Goal: Information Seeking & Learning: Check status

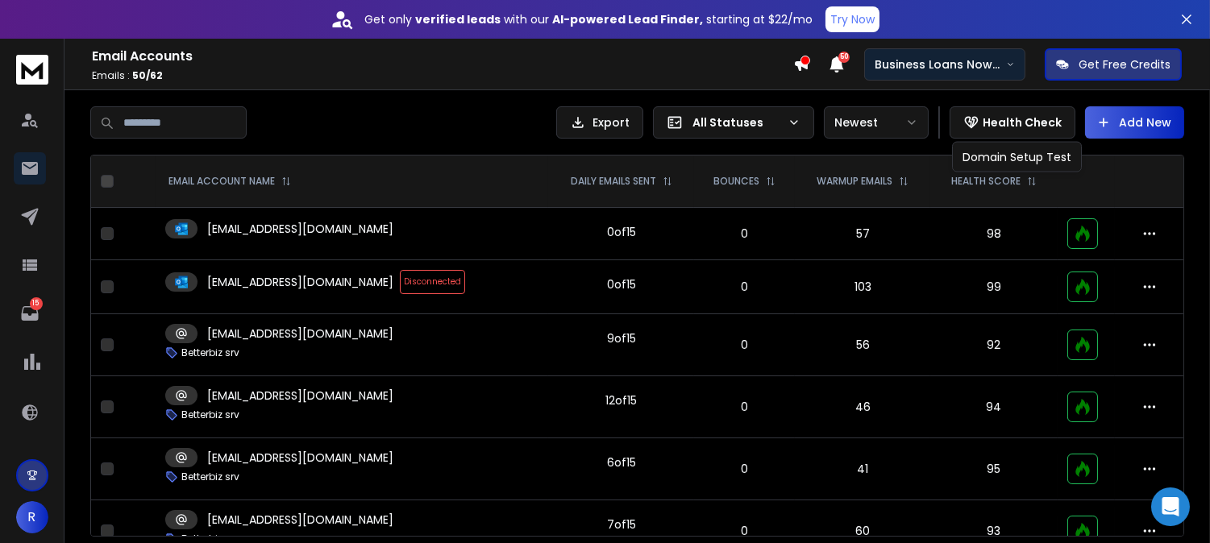
click at [969, 65] on p "Business Loans Now ([PERSON_NAME])" at bounding box center [940, 64] width 131 height 16
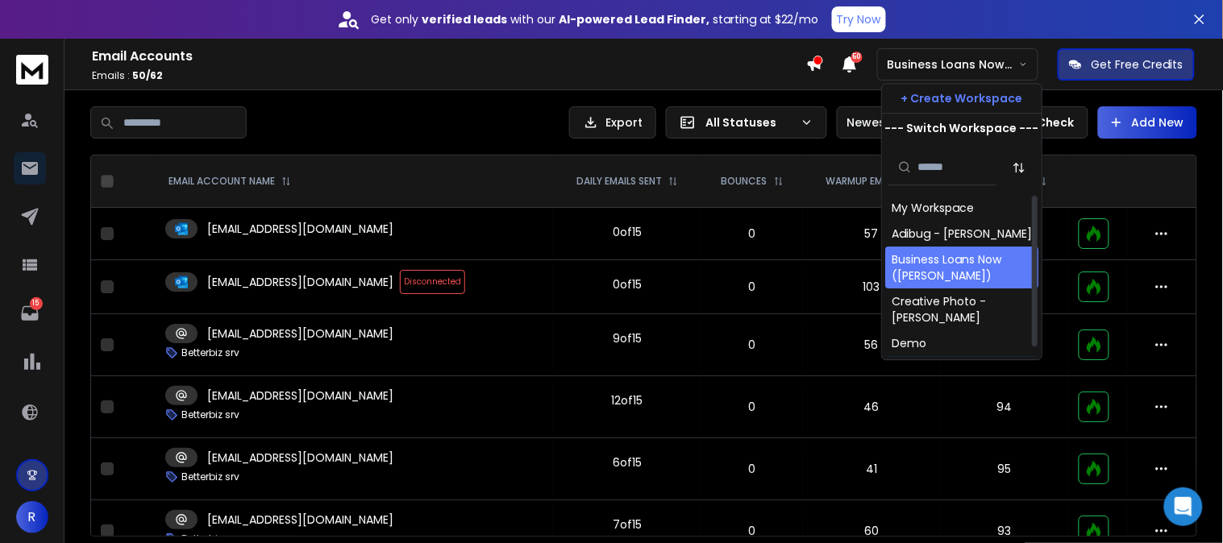
click at [947, 361] on div "Romdix Client" at bounding box center [930, 369] width 77 height 16
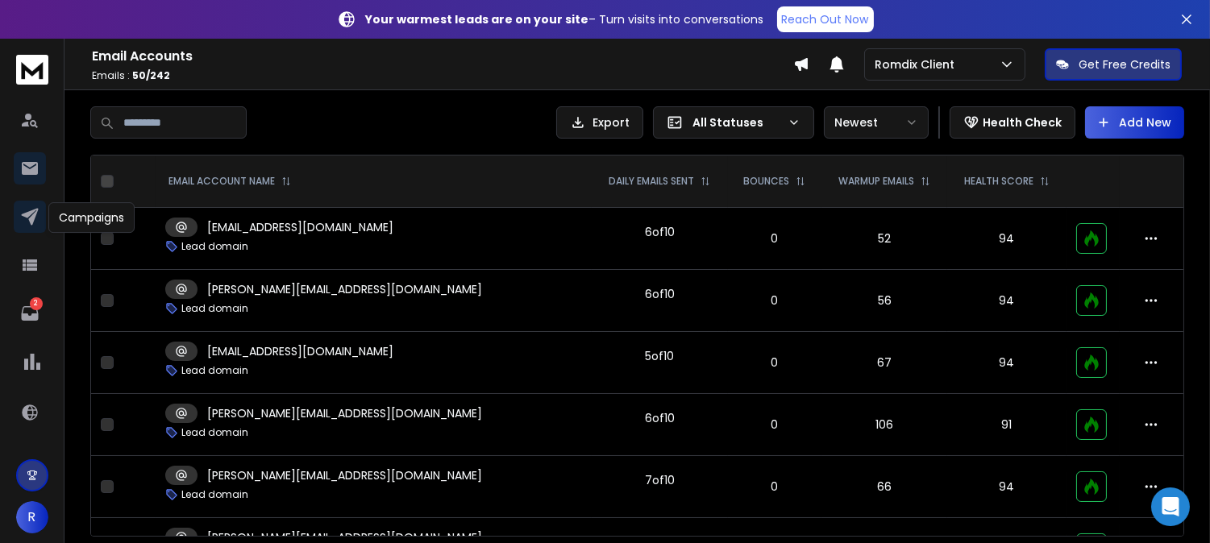
click at [35, 211] on icon at bounding box center [29, 216] width 17 height 17
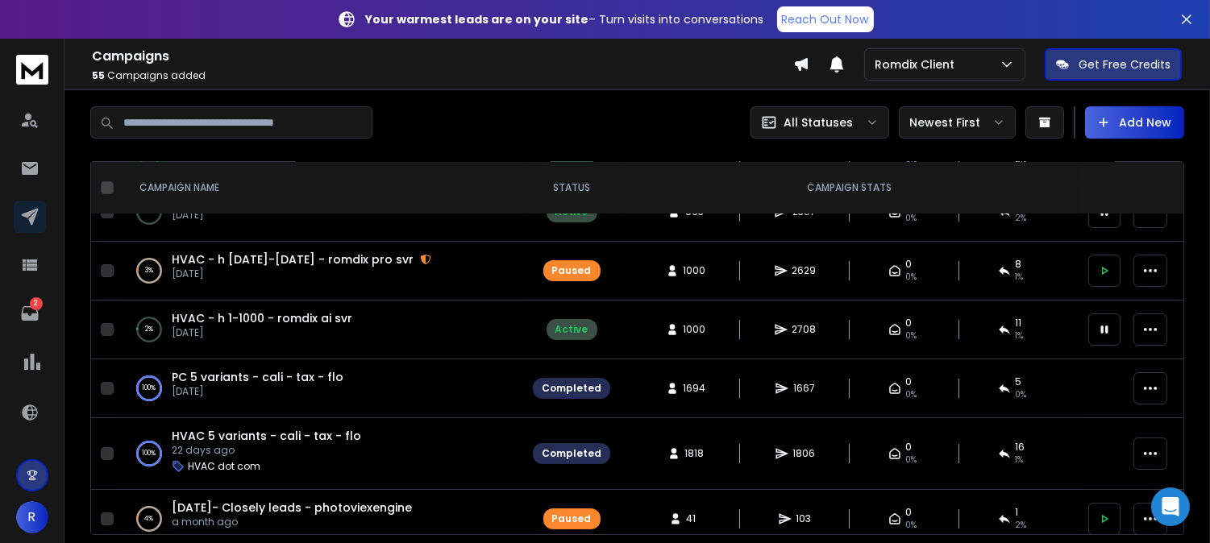
scroll to position [179, 0]
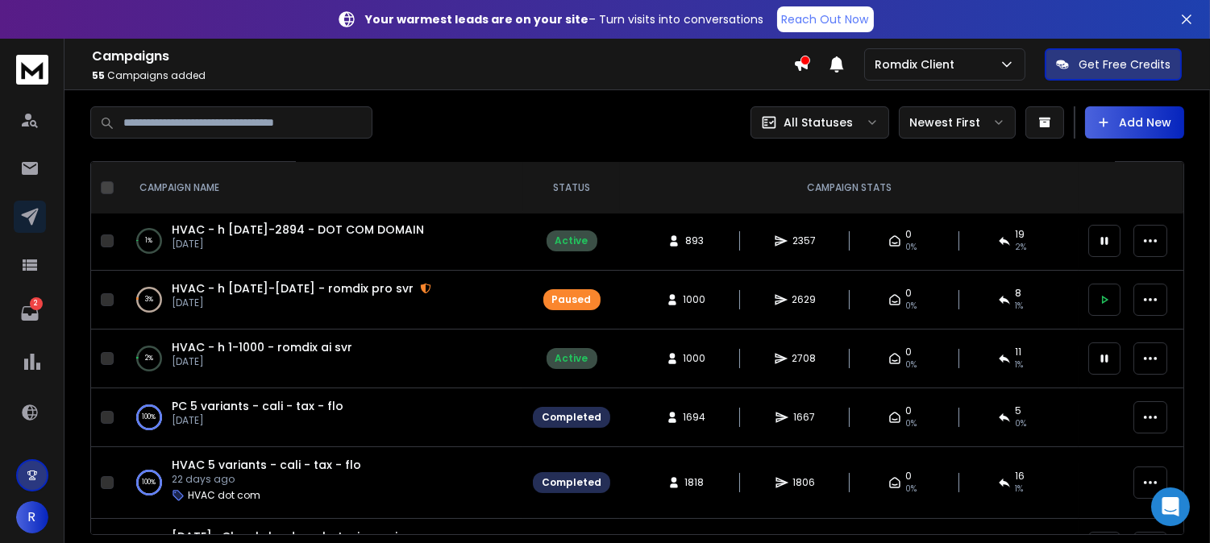
click at [379, 297] on p "[DATE]" at bounding box center [302, 303] width 260 height 13
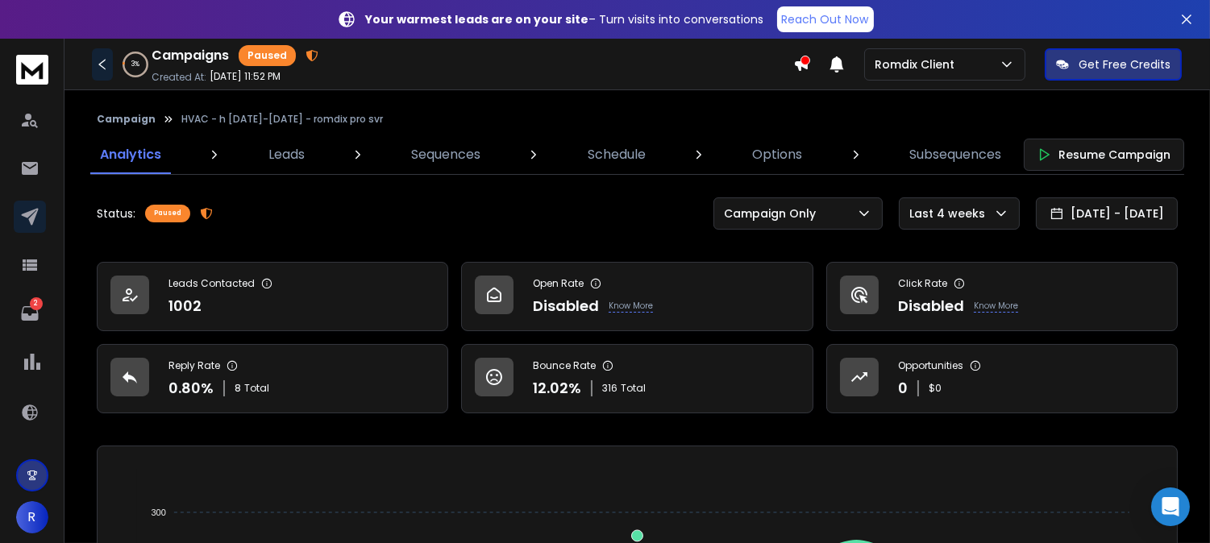
click at [100, 63] on icon at bounding box center [101, 64] width 6 height 10
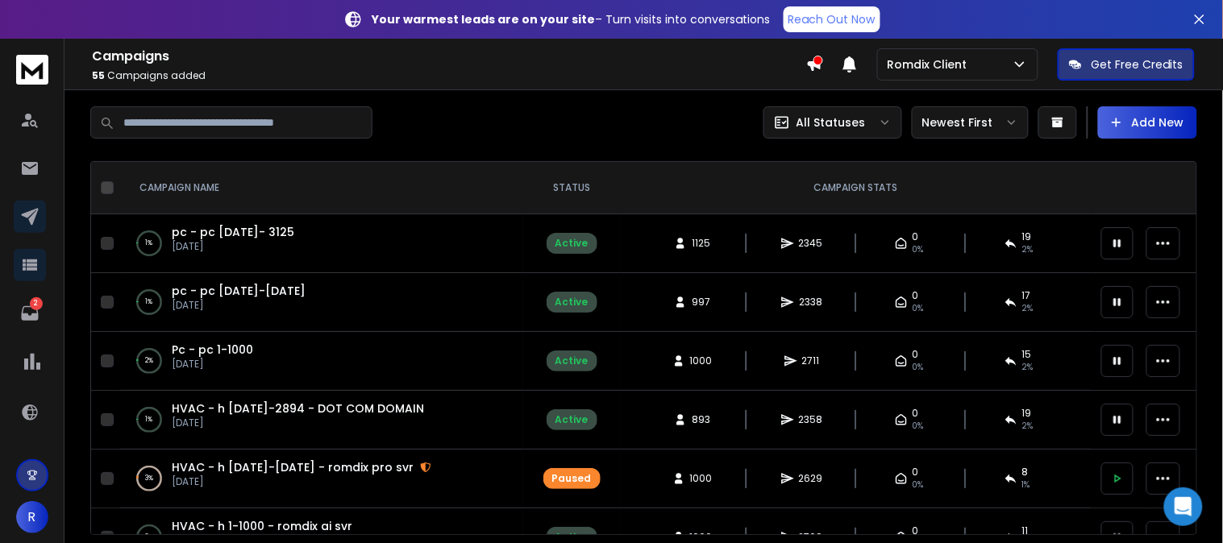
click at [36, 259] on icon at bounding box center [29, 265] width 19 height 19
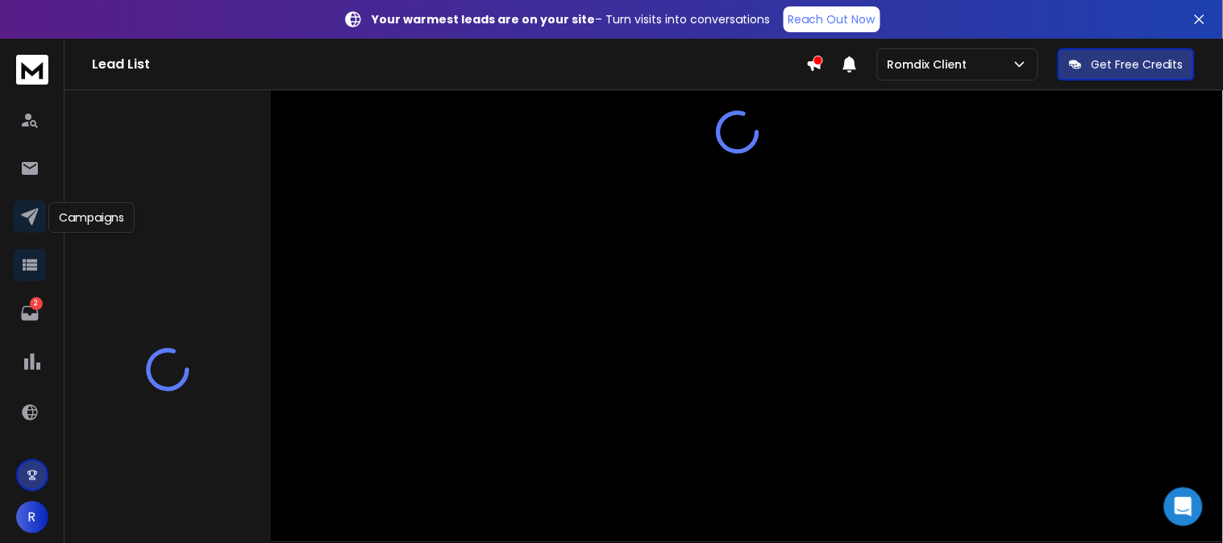
click at [29, 215] on icon at bounding box center [29, 216] width 17 height 17
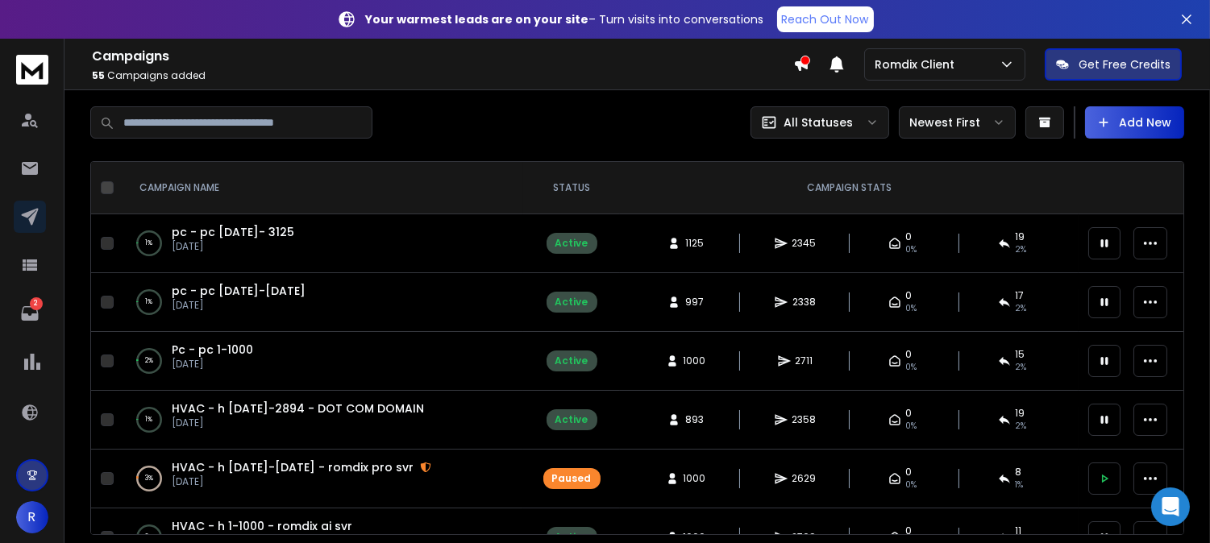
click at [287, 468] on span "HVAC - h [DATE]-[DATE] - romdix pro svr" at bounding box center [293, 468] width 242 height 16
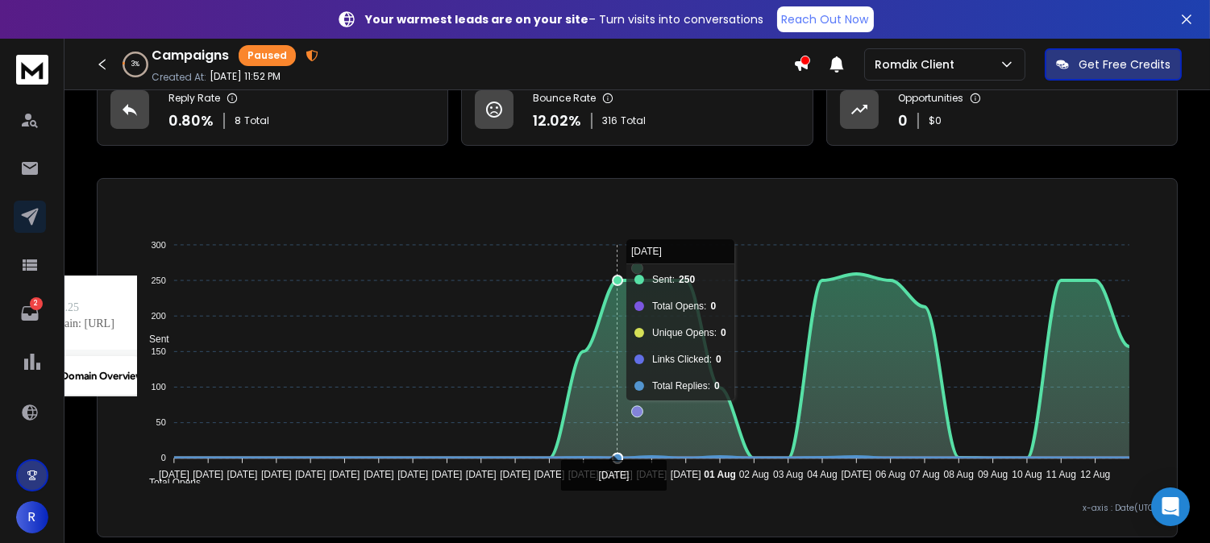
scroll to position [268, 0]
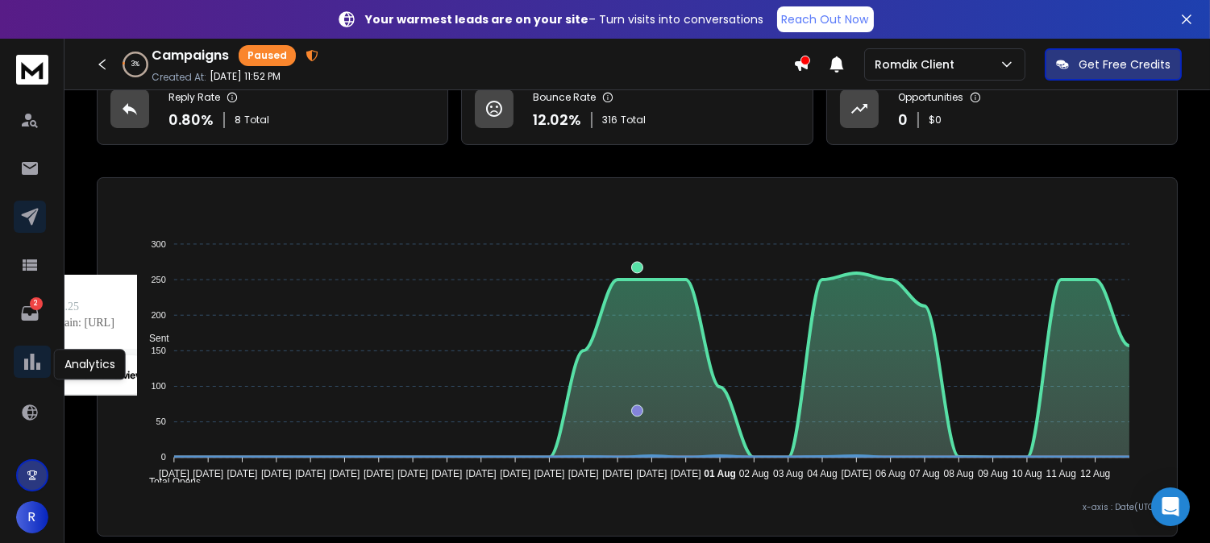
click at [25, 365] on icon at bounding box center [32, 362] width 16 height 16
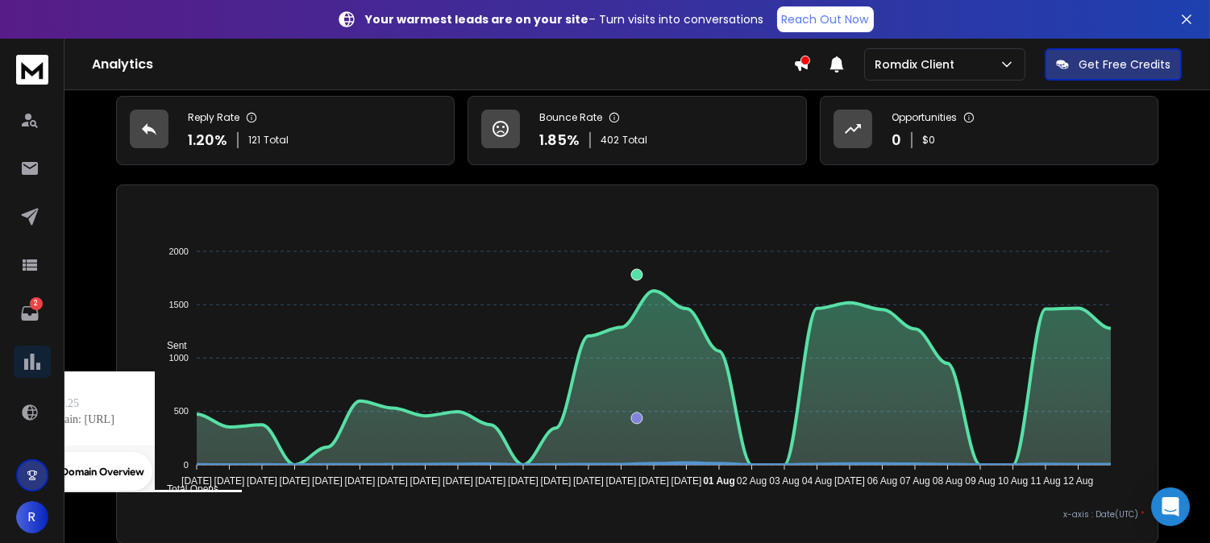
scroll to position [179, 0]
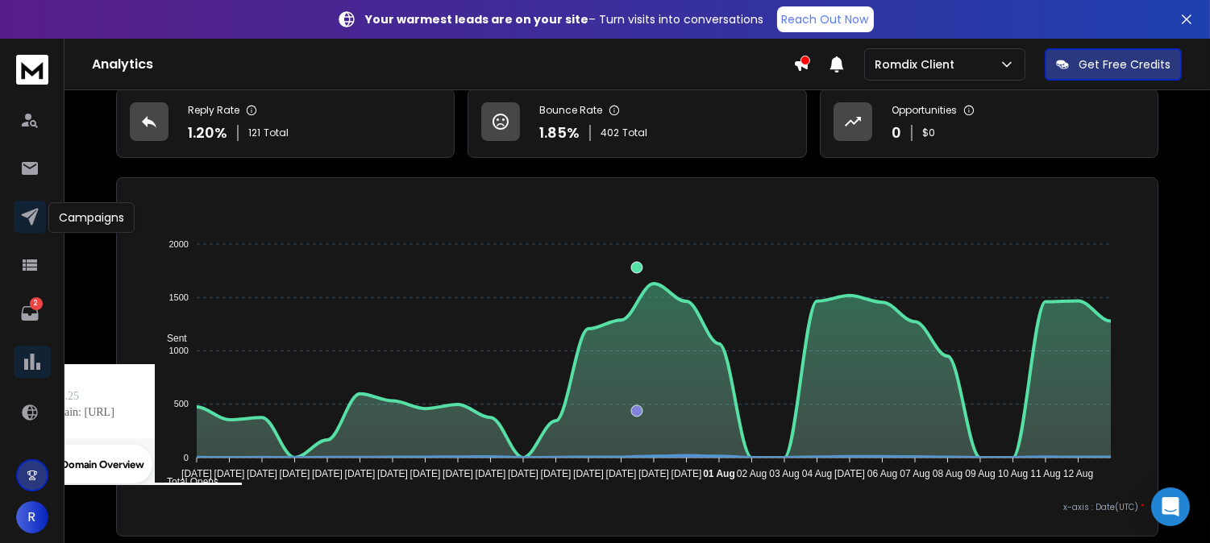
click at [34, 216] on icon at bounding box center [29, 216] width 17 height 17
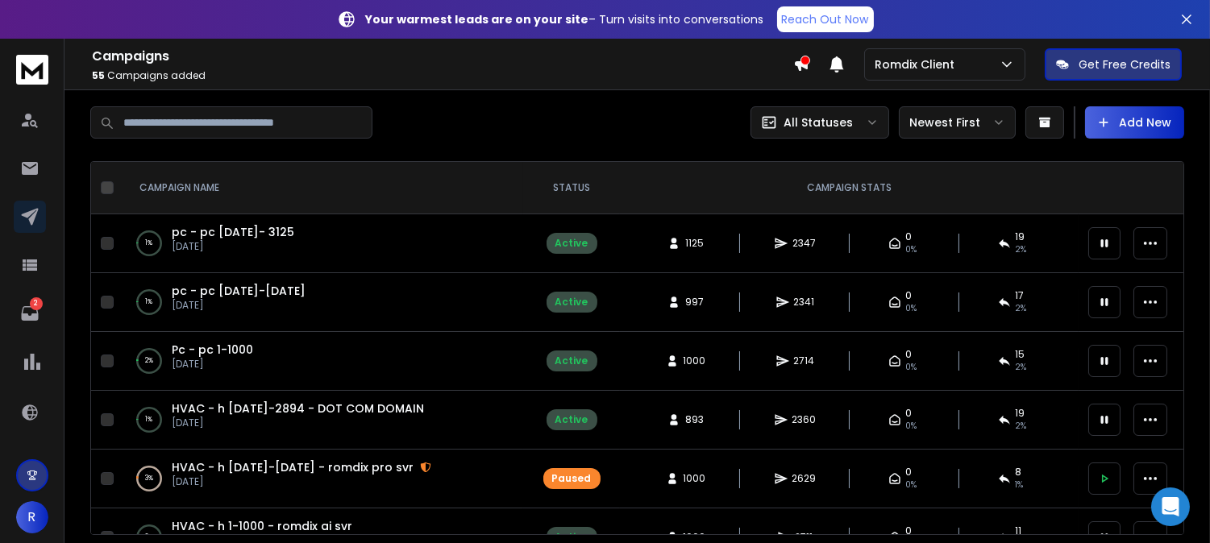
click at [215, 465] on span "HVAC - h [DATE]-[DATE] - romdix pro svr" at bounding box center [293, 468] width 242 height 16
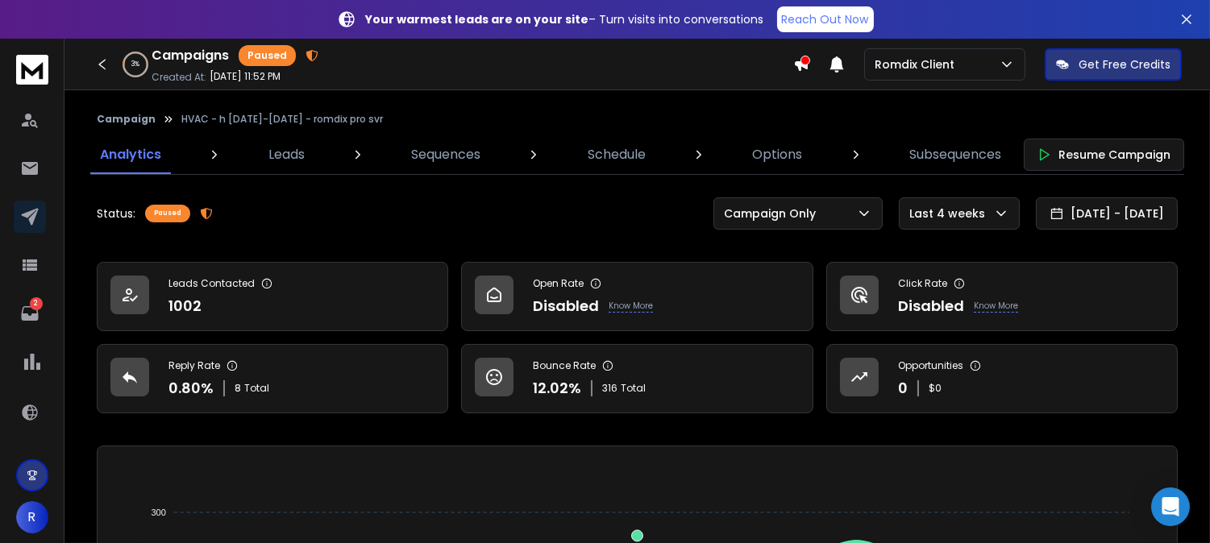
click at [615, 388] on span "316" at bounding box center [609, 388] width 15 height 13
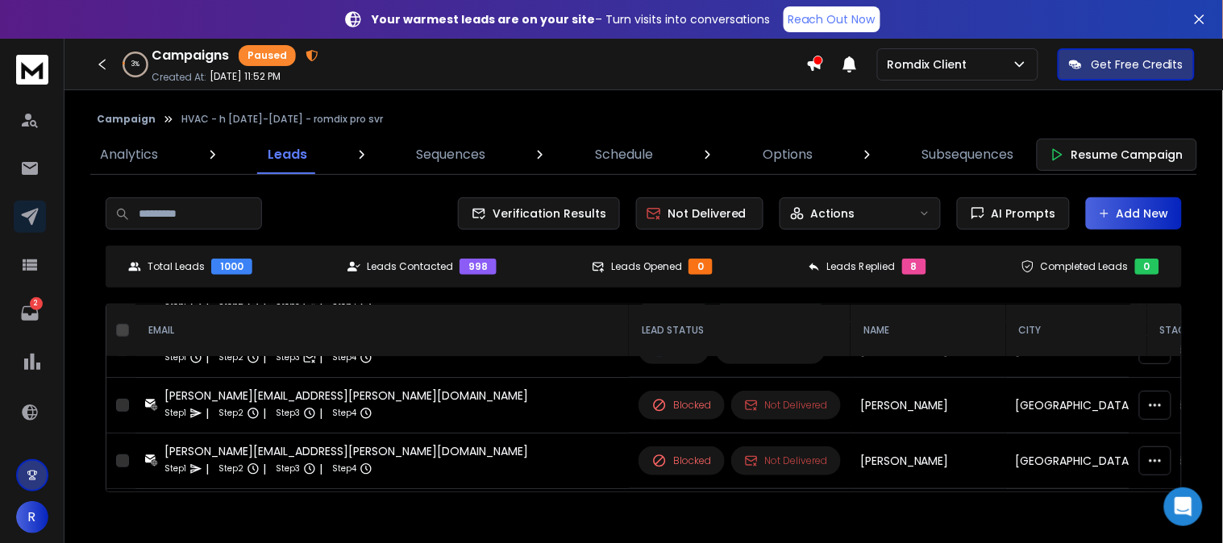
scroll to position [167, 0]
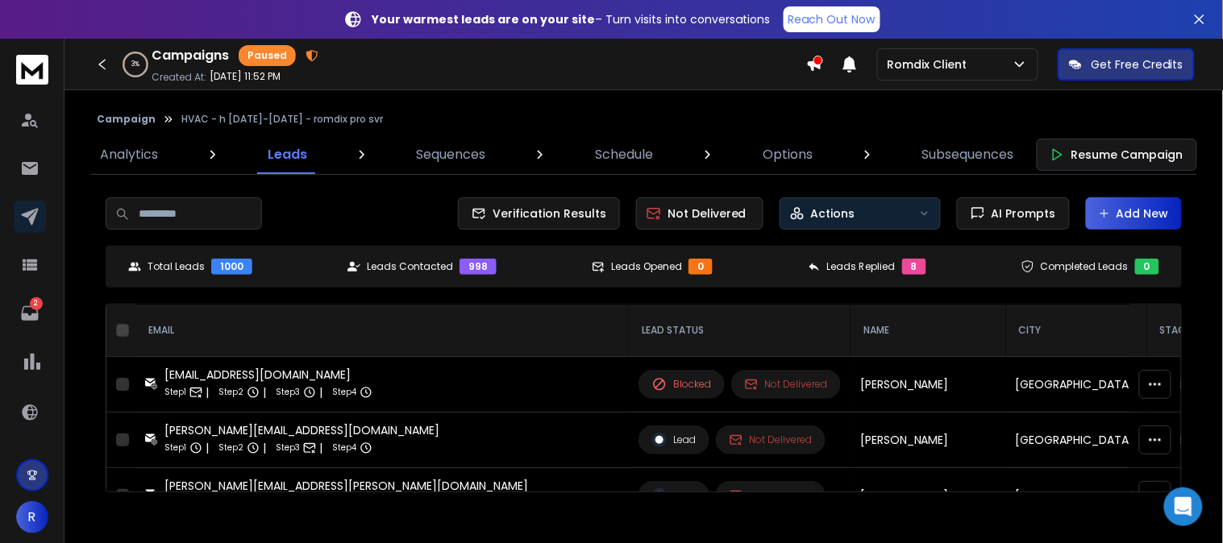
click at [827, 218] on p "Actions" at bounding box center [833, 214] width 44 height 16
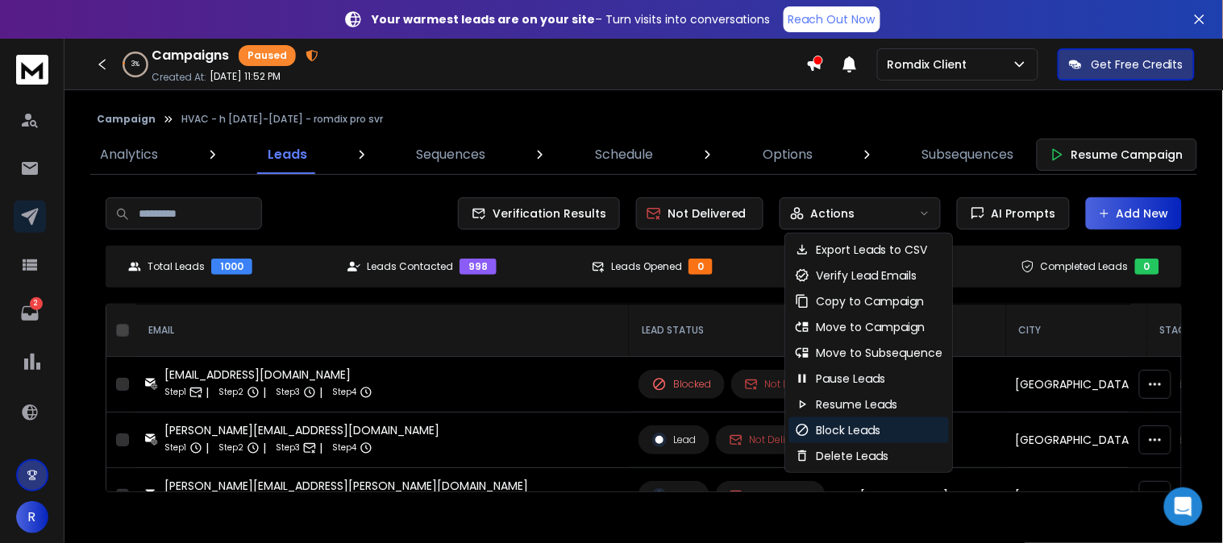
click at [831, 429] on p "Block Leads" at bounding box center [848, 430] width 65 height 16
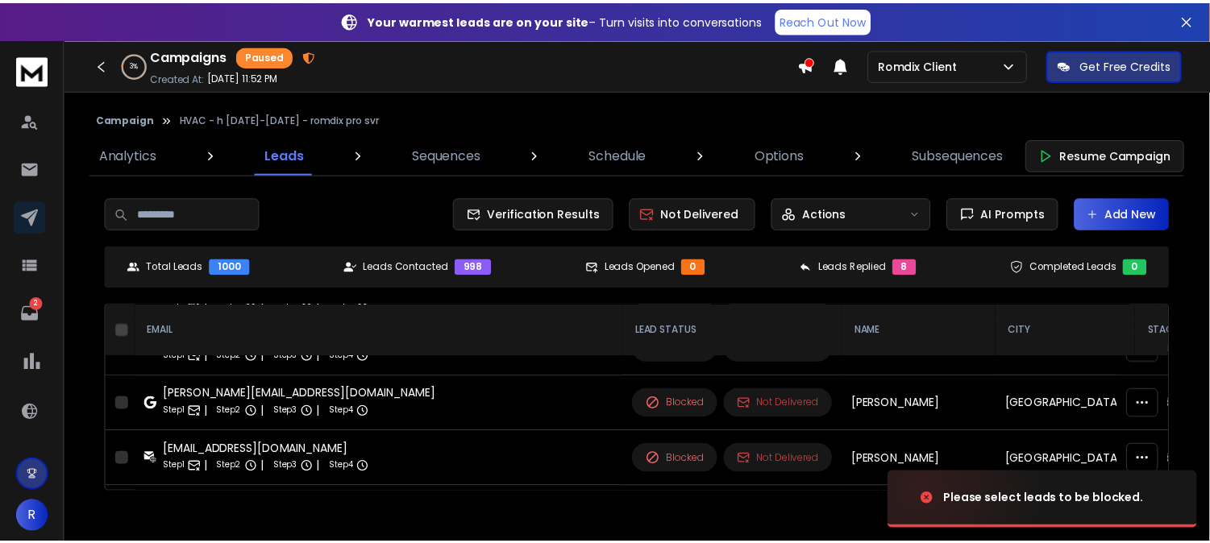
scroll to position [77, 0]
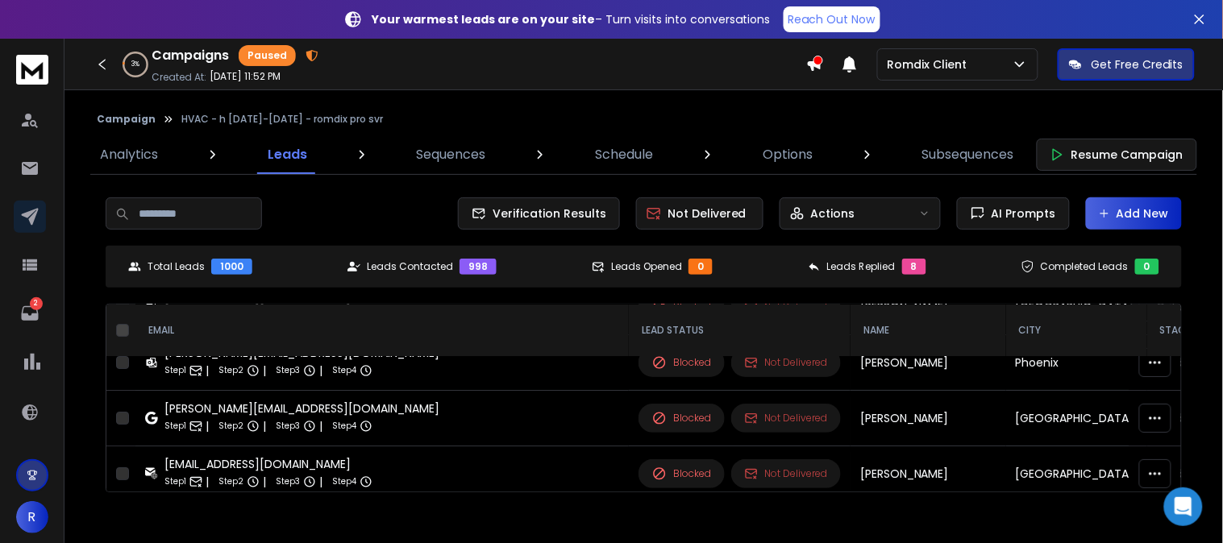
click at [172, 218] on input at bounding box center [184, 214] width 156 height 32
type input "*******"
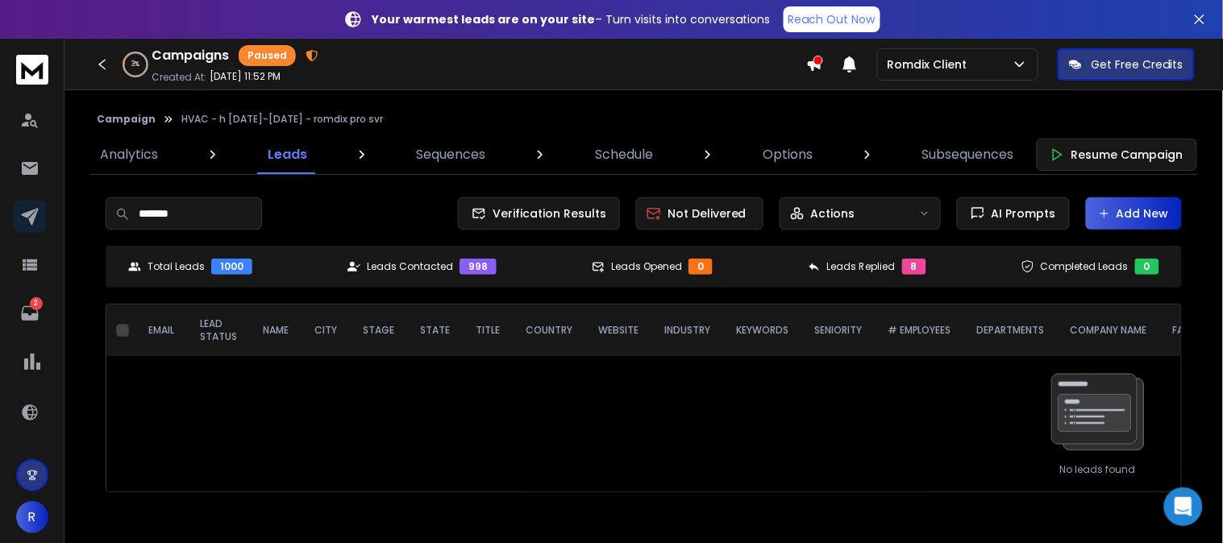
drag, startPoint x: 197, startPoint y: 212, endPoint x: 132, endPoint y: 215, distance: 64.6
click at [132, 215] on input "*******" at bounding box center [184, 214] width 156 height 32
click at [436, 161] on p "Sequences" at bounding box center [451, 154] width 69 height 19
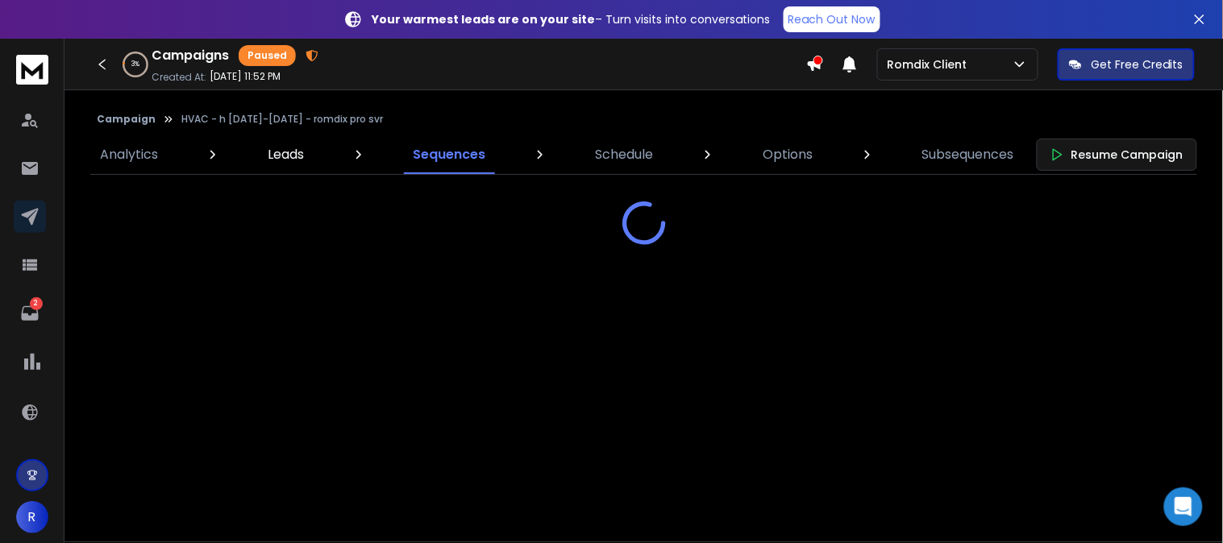
click at [283, 155] on p "Leads" at bounding box center [286, 154] width 36 height 19
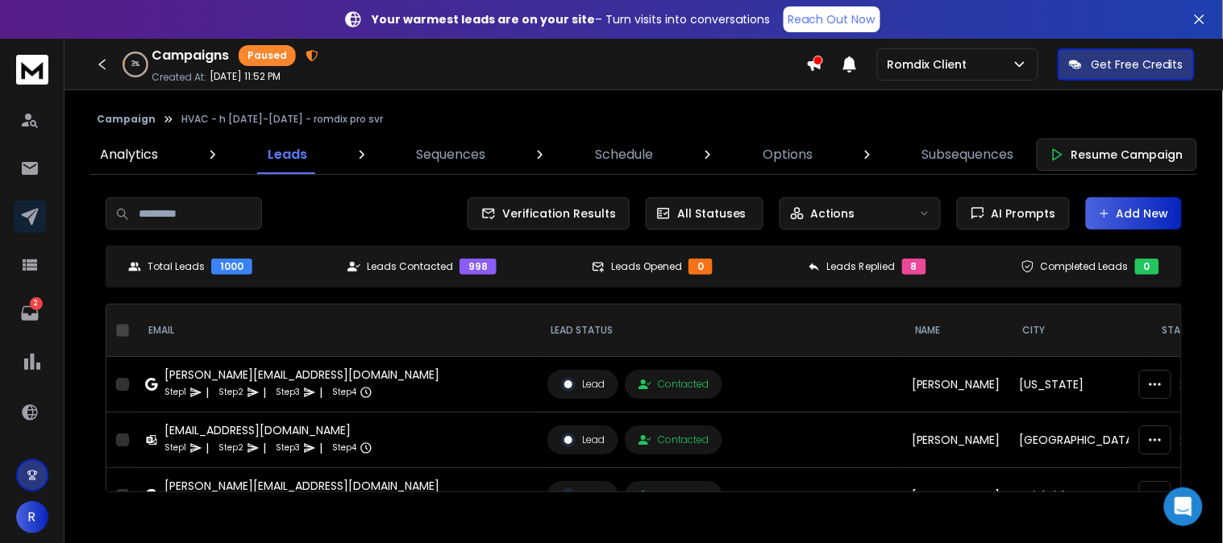
click at [114, 148] on p "Analytics" at bounding box center [129, 154] width 58 height 19
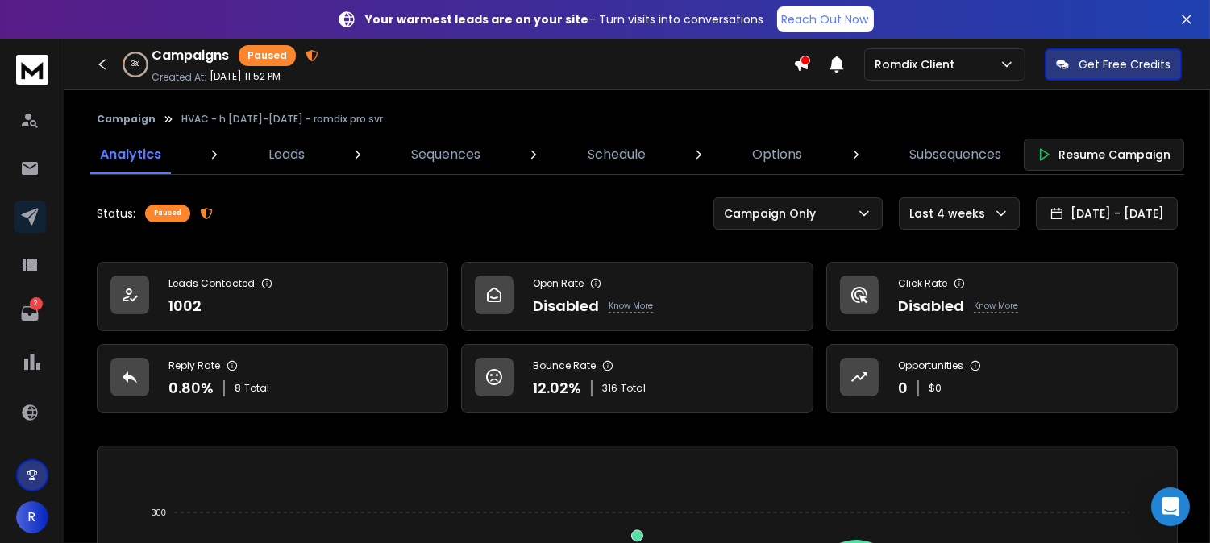
scroll to position [89, 0]
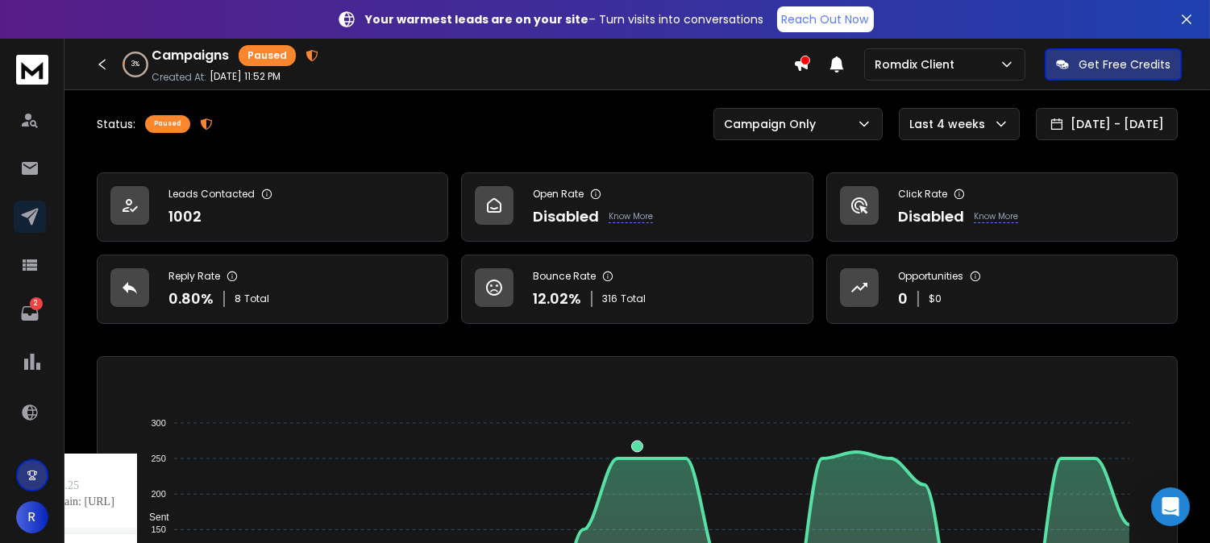
click at [621, 295] on span "Total" at bounding box center [633, 299] width 25 height 13
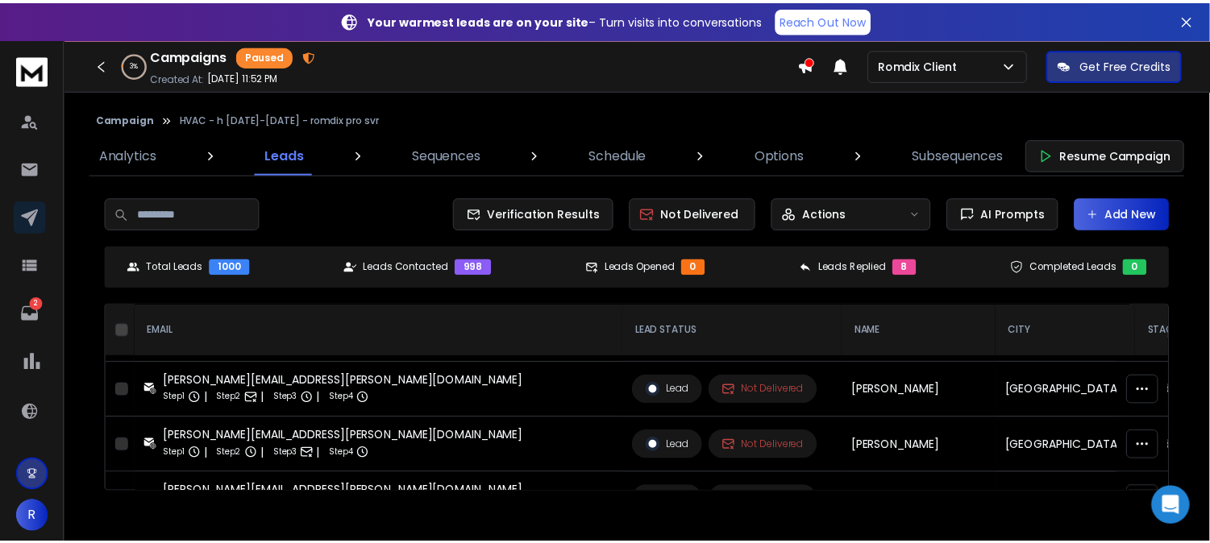
scroll to position [626, 0]
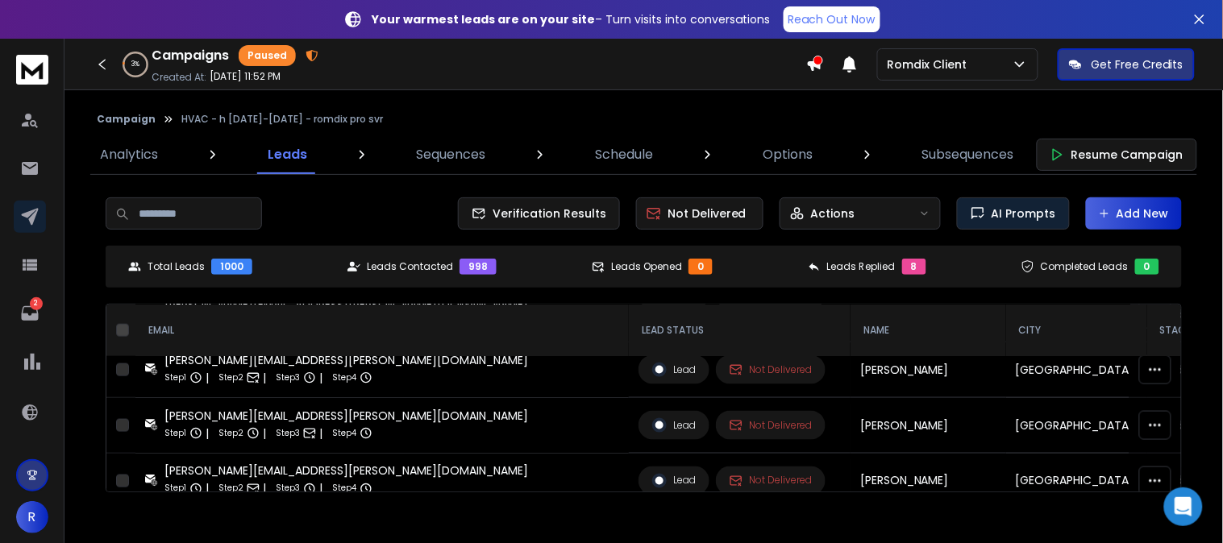
click at [1014, 212] on span "AI Prompts" at bounding box center [1020, 214] width 71 height 16
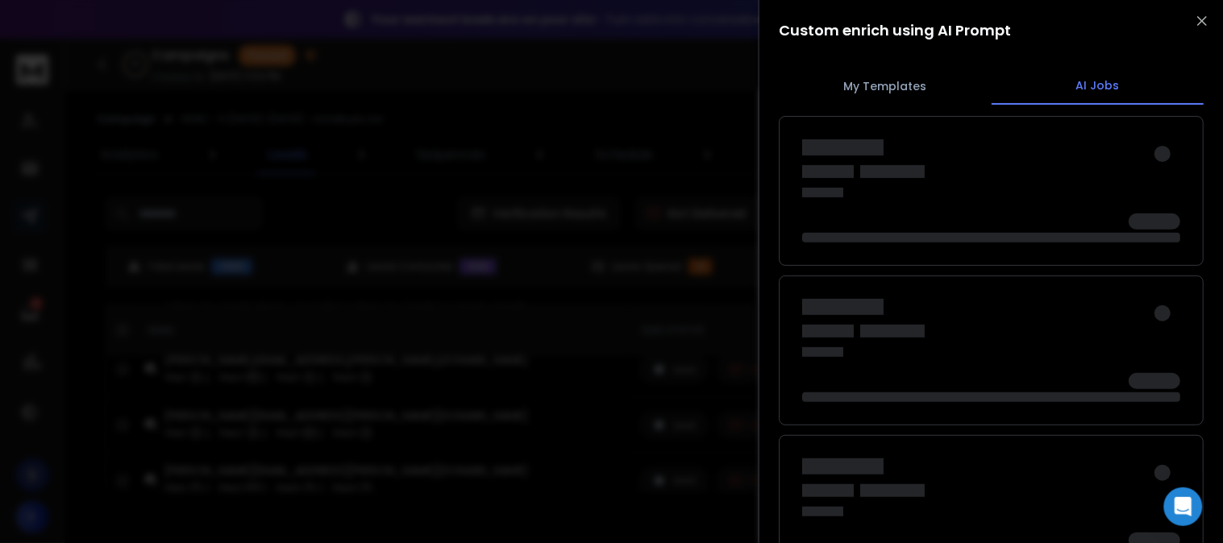
click at [1092, 78] on button "AI Jobs" at bounding box center [1098, 86] width 213 height 37
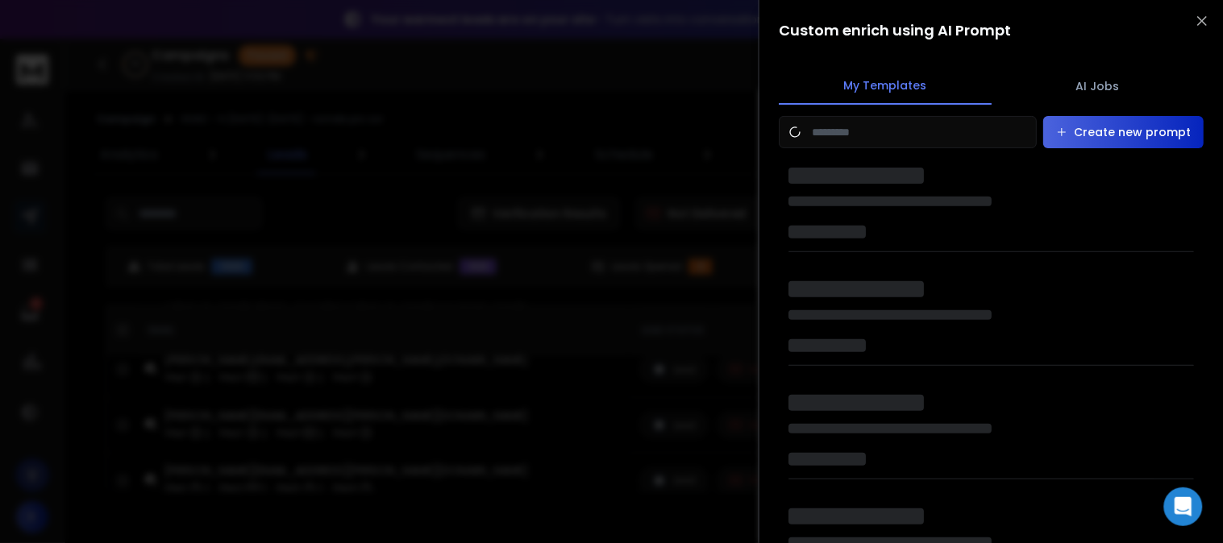
click at [889, 81] on button "My Templates" at bounding box center [885, 86] width 213 height 37
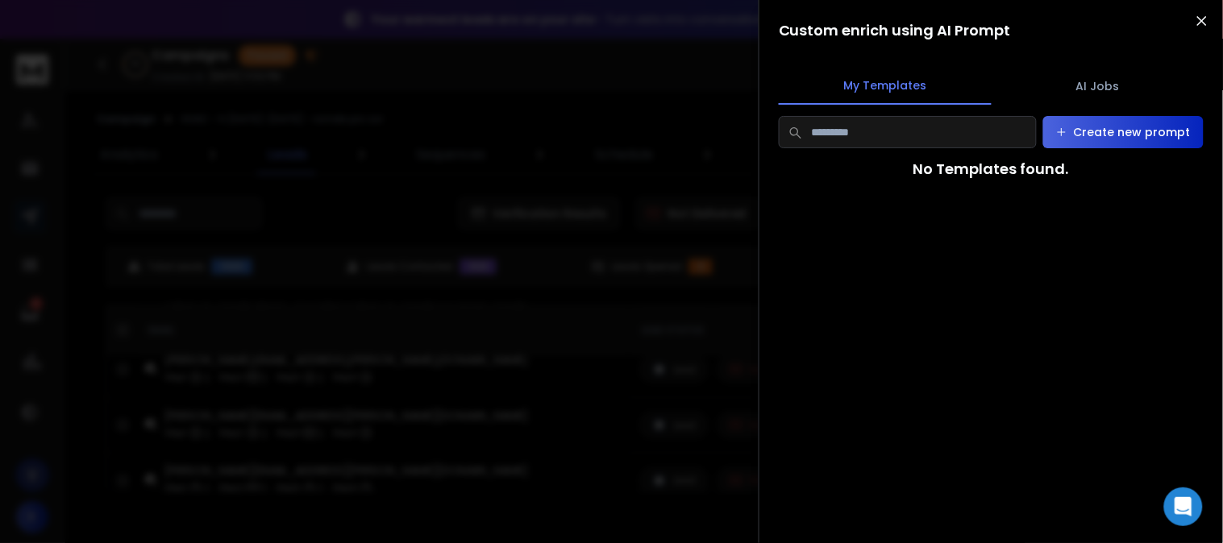
click at [1201, 19] on icon "button" at bounding box center [1202, 21] width 8 height 8
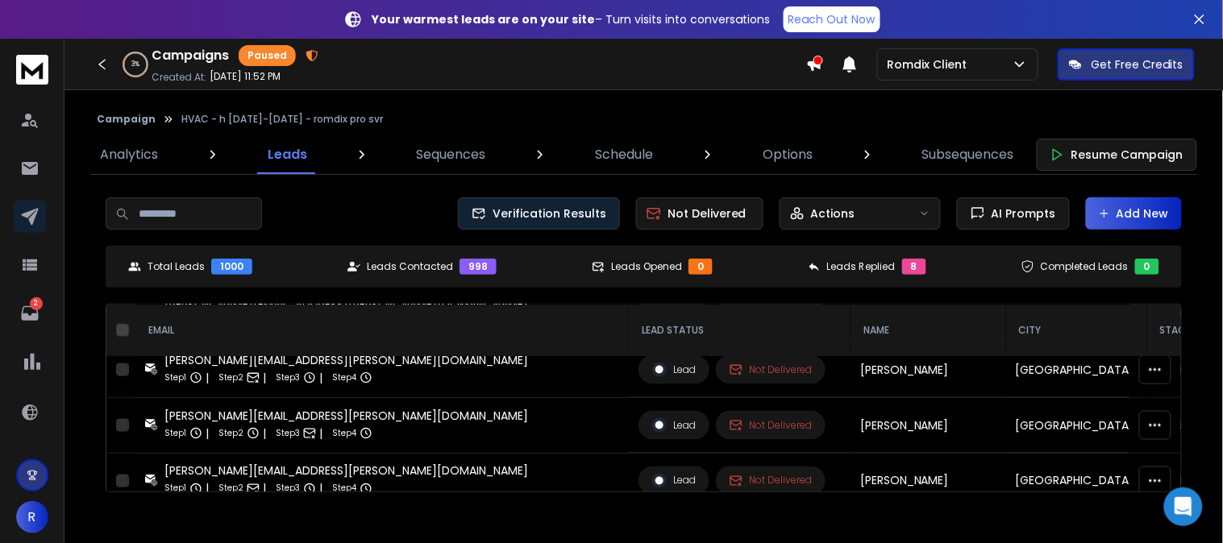
click at [586, 210] on span "Verification Results" at bounding box center [546, 214] width 120 height 16
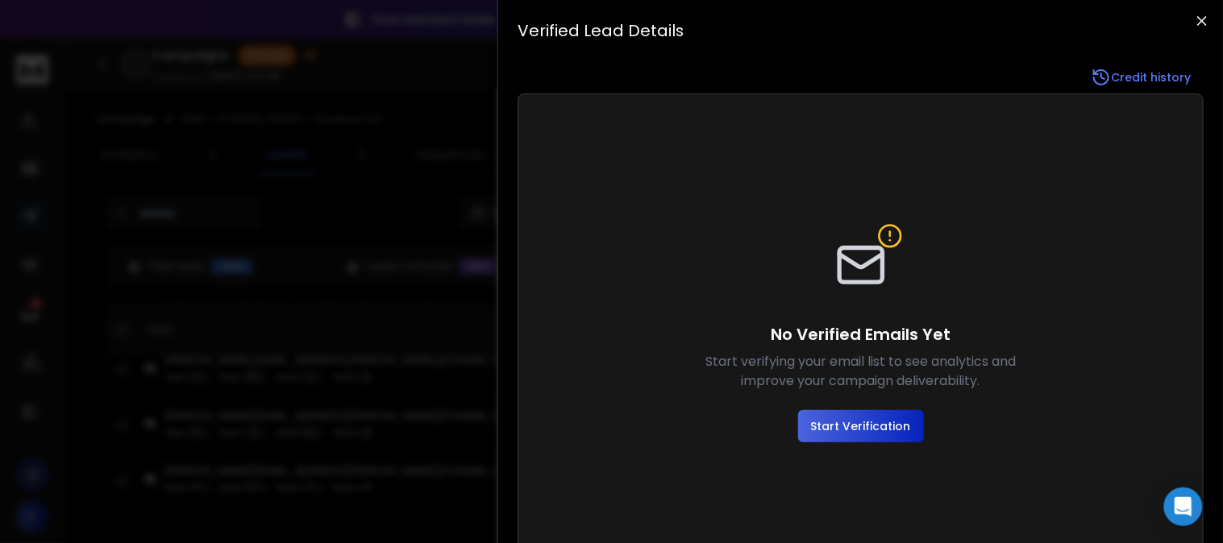
click at [1201, 22] on icon "button" at bounding box center [1202, 21] width 16 height 16
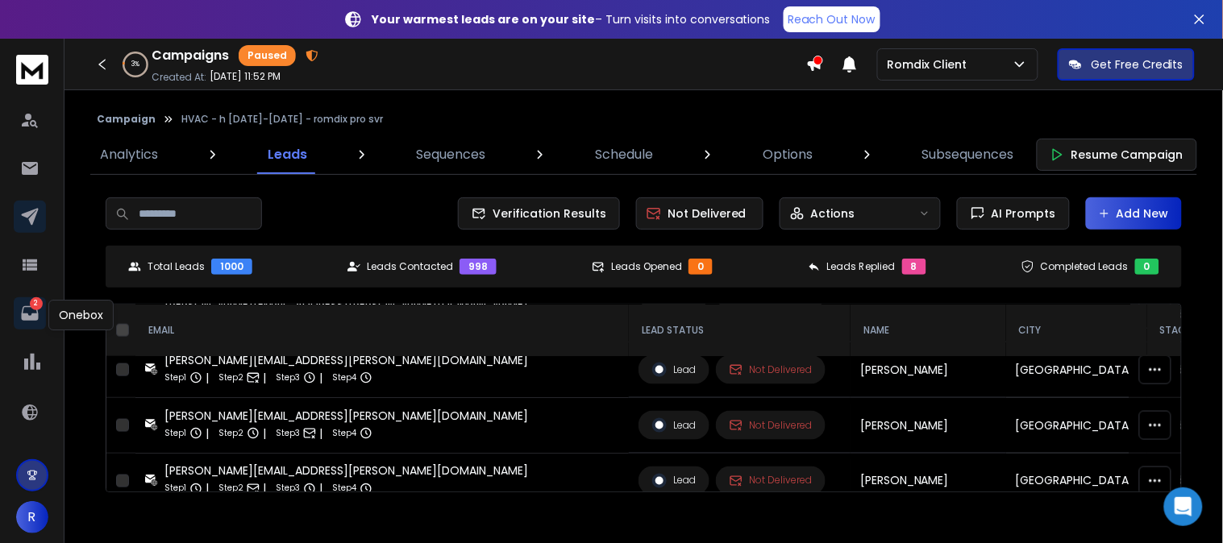
click at [37, 310] on p "2" at bounding box center [36, 304] width 13 height 13
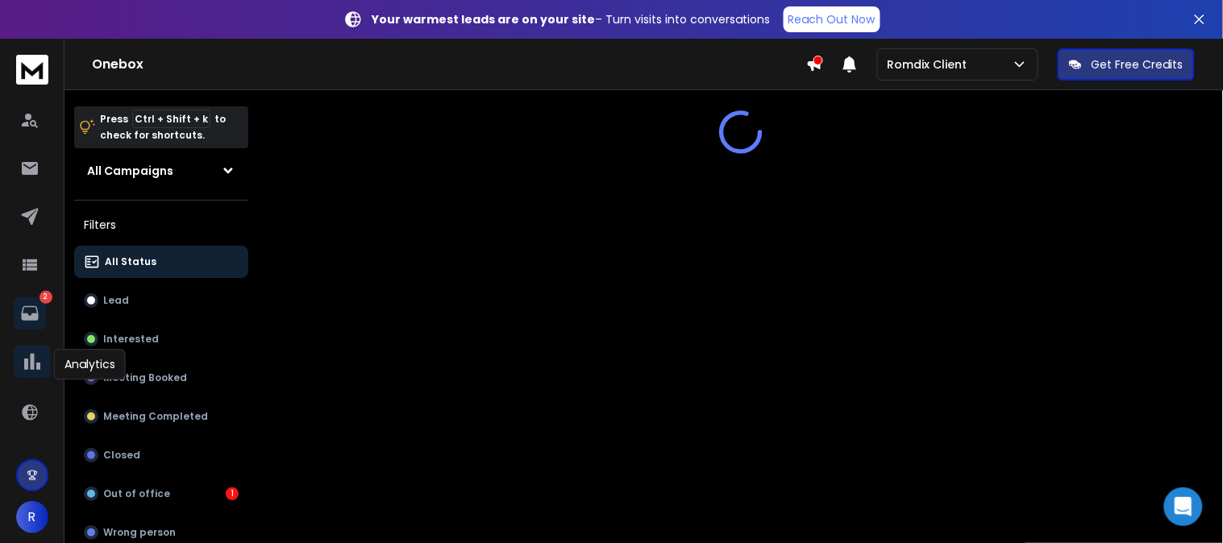
click at [37, 368] on icon at bounding box center [32, 362] width 16 height 16
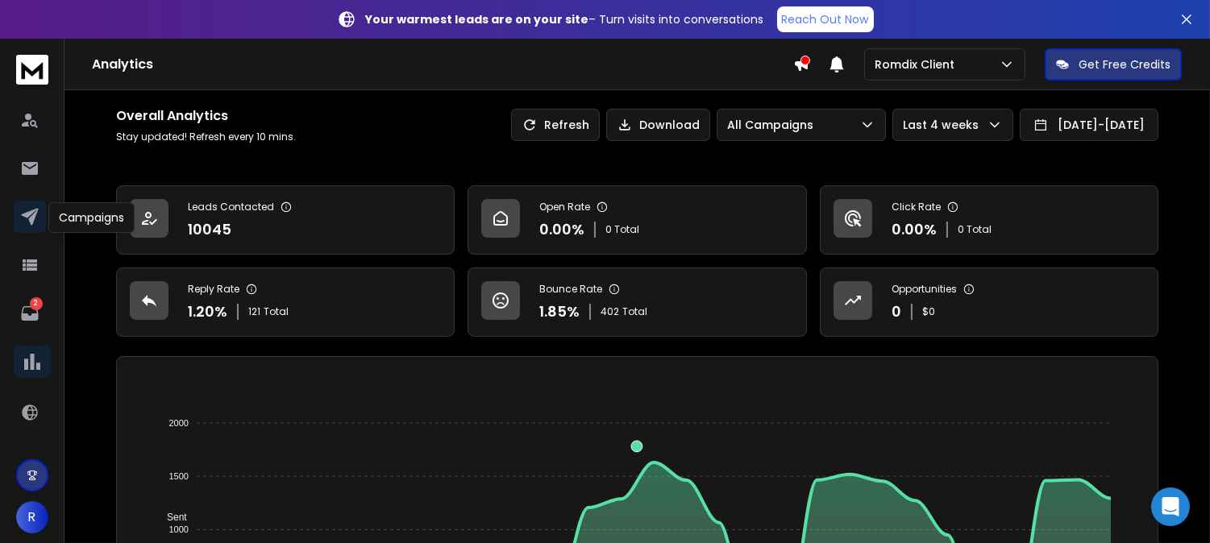
click at [33, 215] on icon at bounding box center [29, 216] width 17 height 17
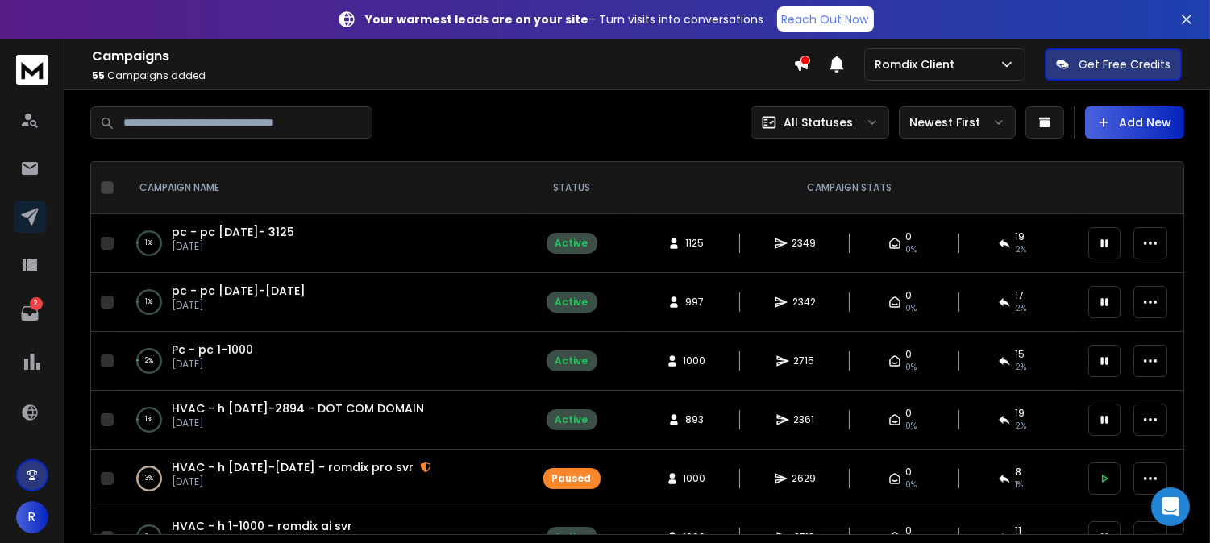
click at [247, 473] on span "HVAC - h [DATE]-[DATE] - romdix pro svr" at bounding box center [293, 468] width 242 height 16
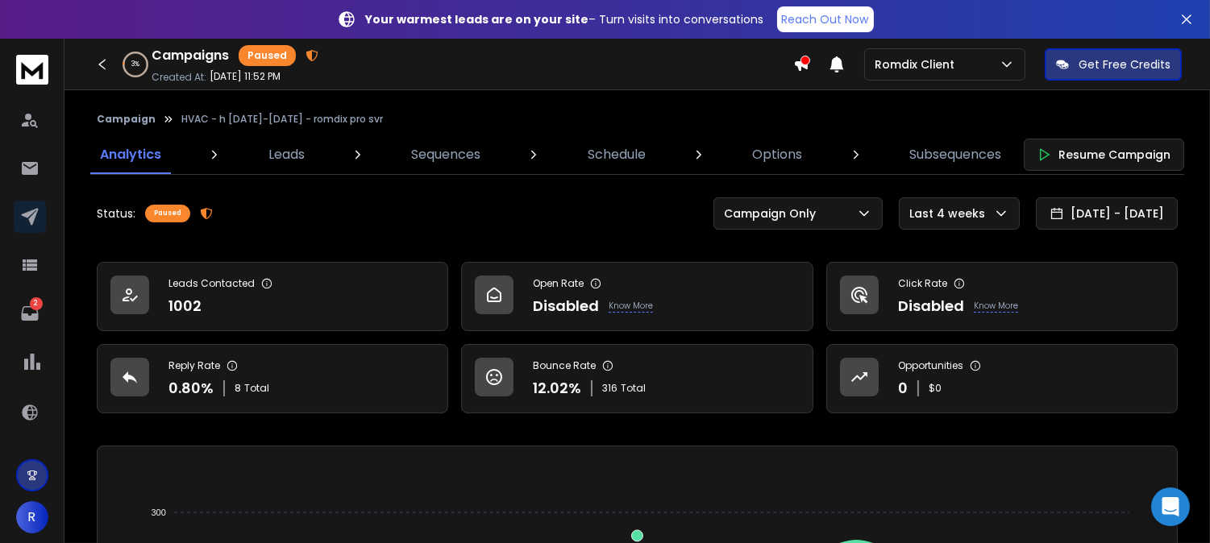
click at [618, 382] on div "316 Total" at bounding box center [624, 388] width 44 height 13
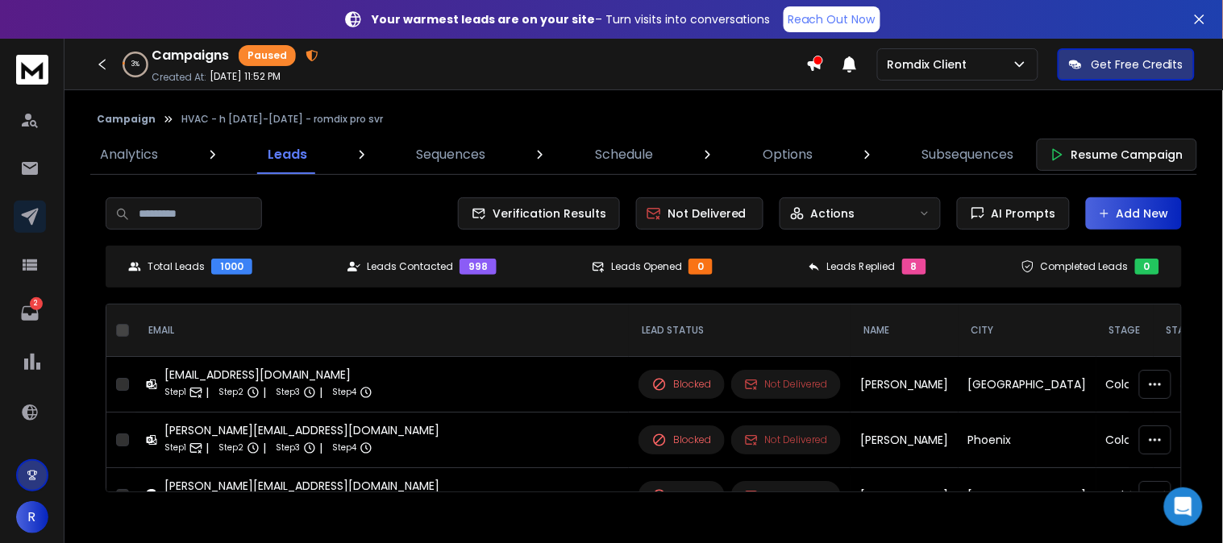
click at [745, 444] on div "Not Delivered" at bounding box center [786, 440] width 82 height 13
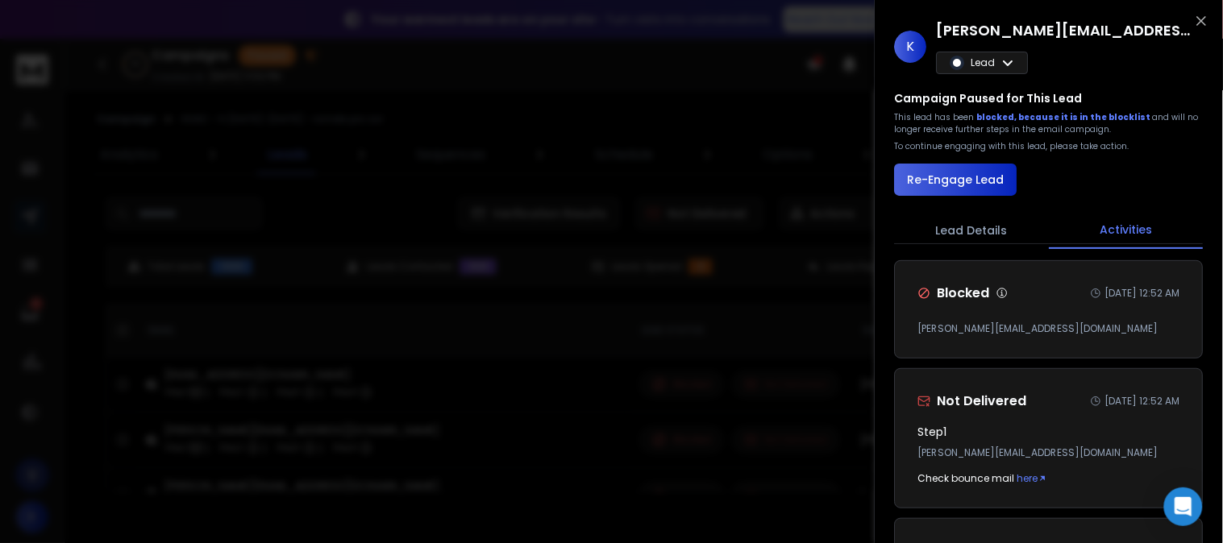
click at [1118, 230] on button "Activities" at bounding box center [1127, 230] width 155 height 37
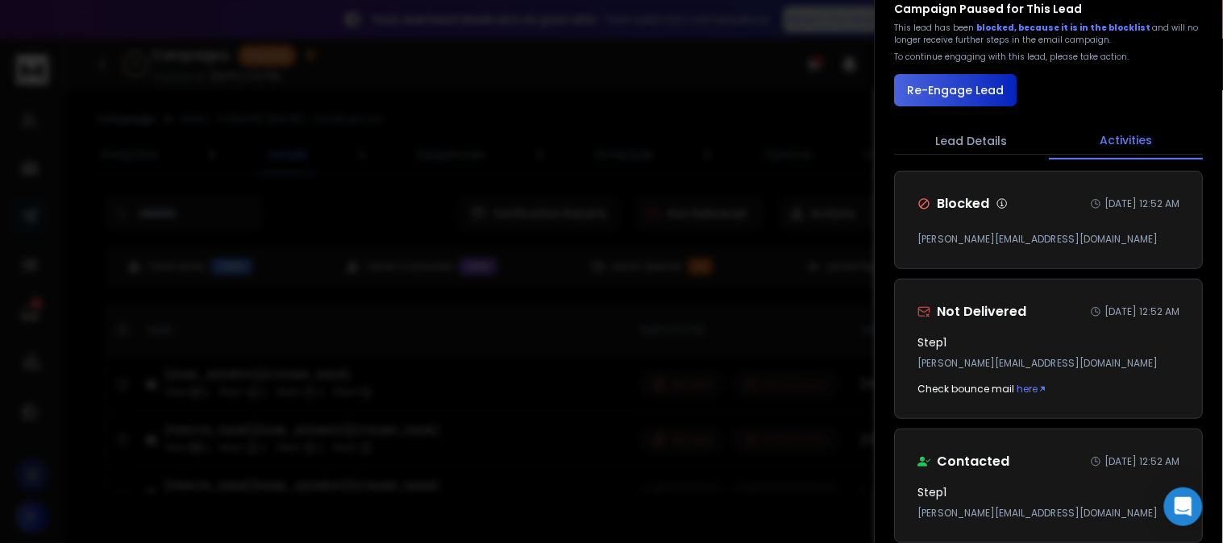
scroll to position [107, 0]
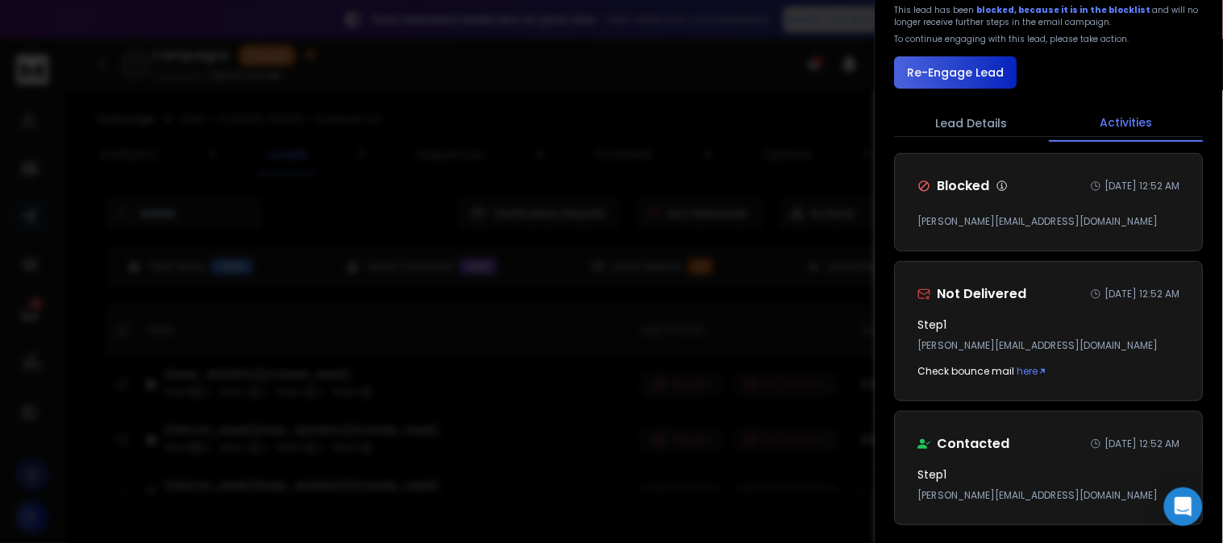
click at [788, 123] on div at bounding box center [611, 271] width 1223 height 543
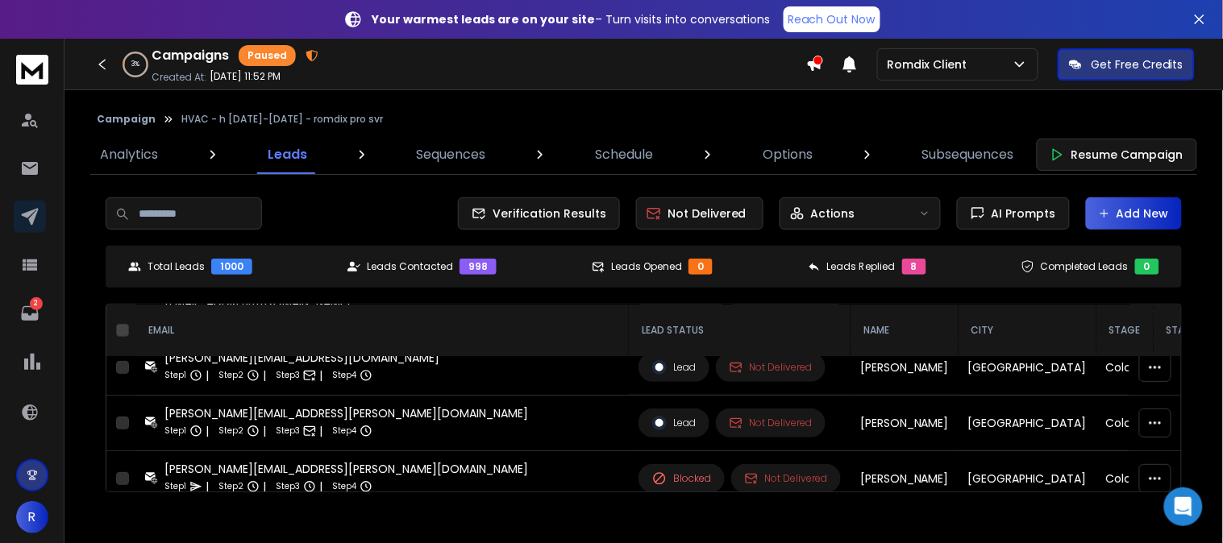
scroll to position [268, 0]
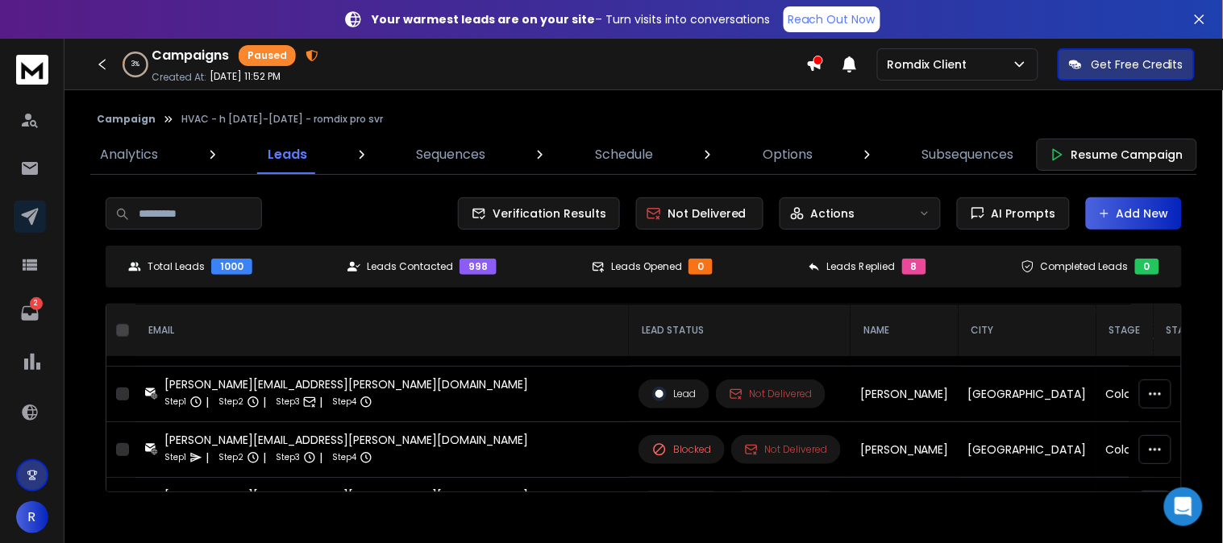
click at [730, 393] on div "Not Delivered" at bounding box center [771, 394] width 82 height 13
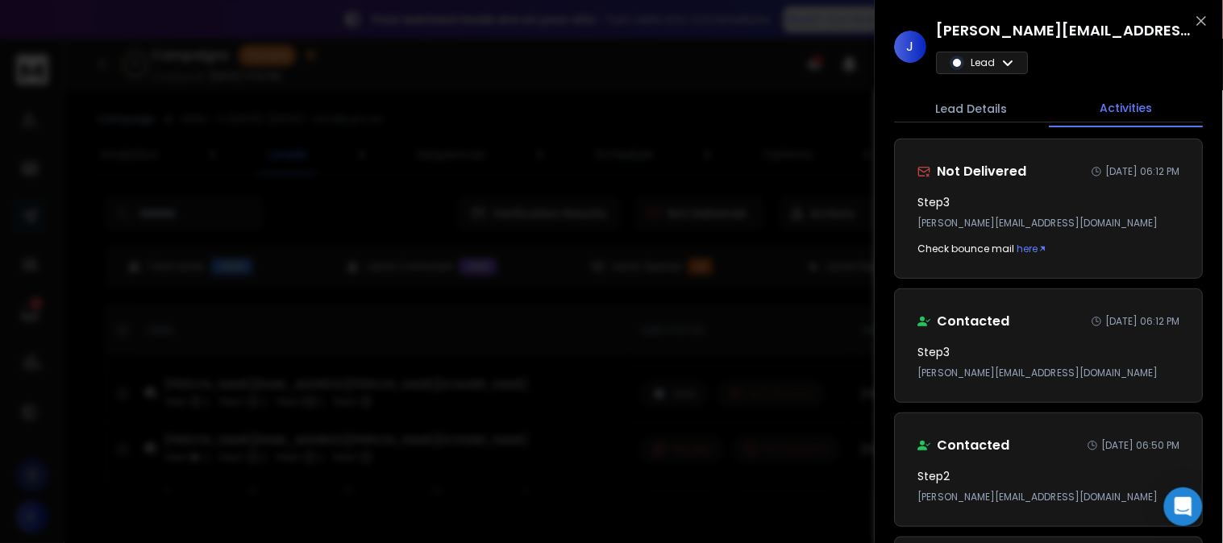
click at [1132, 107] on button "Activities" at bounding box center [1127, 108] width 155 height 37
click at [1029, 244] on link "here" at bounding box center [1033, 249] width 31 height 13
click at [1200, 19] on icon "button" at bounding box center [1202, 21] width 8 height 8
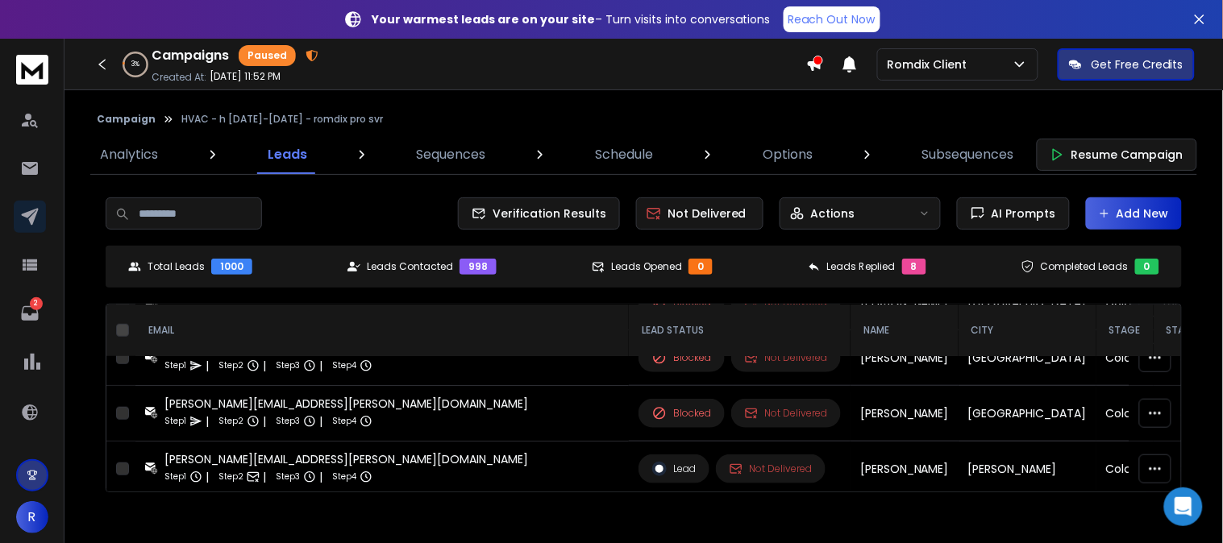
scroll to position [447, 0]
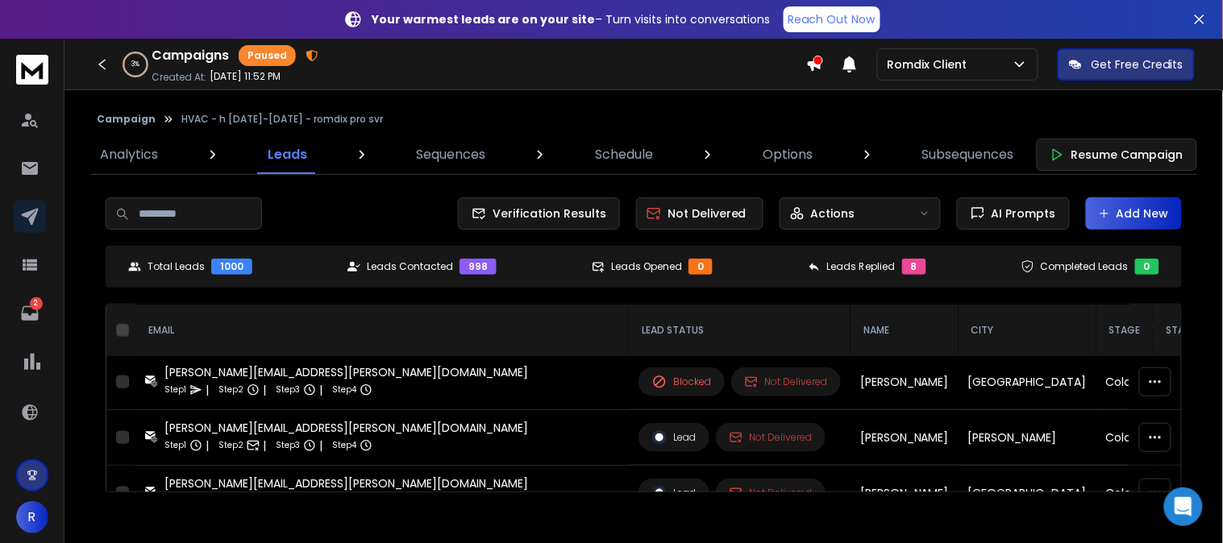
click at [294, 442] on p "Step 3" at bounding box center [288, 446] width 24 height 16
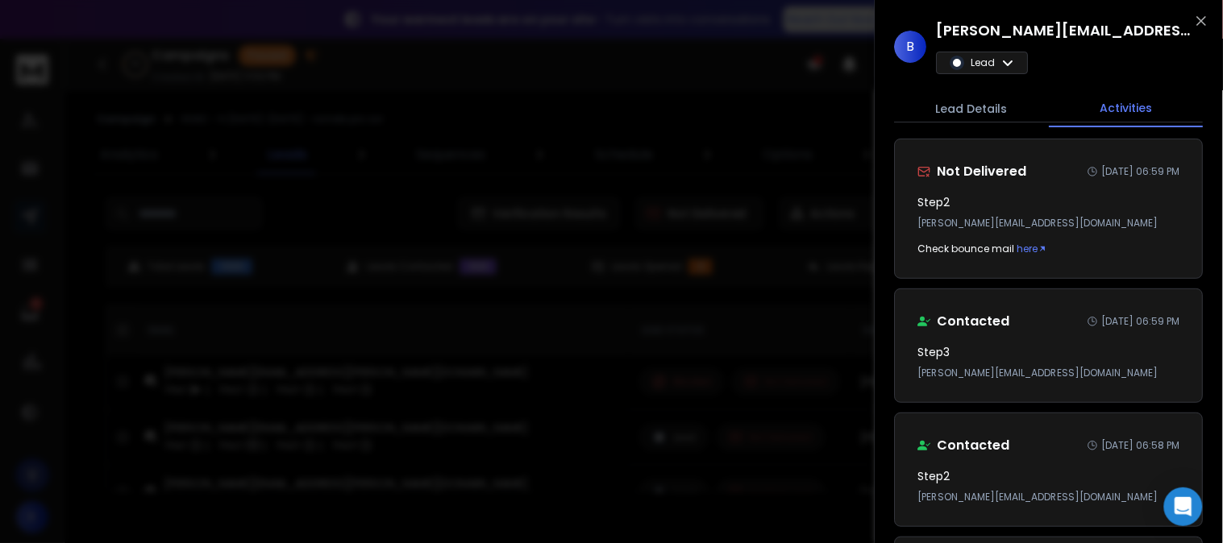
click at [1119, 106] on button "Activities" at bounding box center [1127, 108] width 155 height 37
click at [832, 313] on div at bounding box center [611, 271] width 1223 height 543
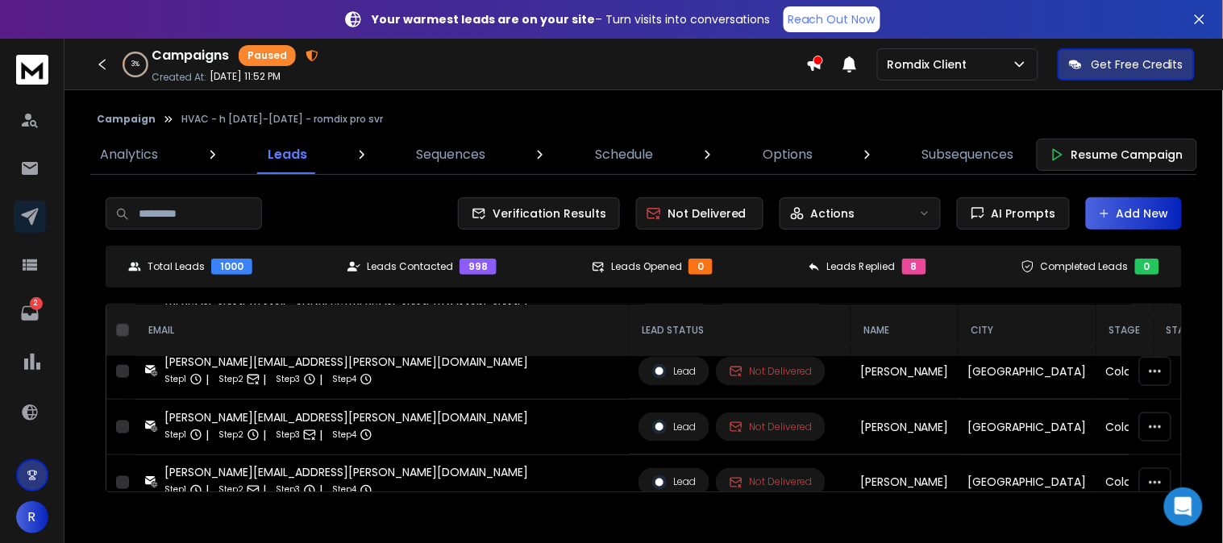
scroll to position [626, 0]
click at [304, 420] on div "[PERSON_NAME][EMAIL_ADDRESS][PERSON_NAME][DOMAIN_NAME]" at bounding box center [346, 416] width 364 height 16
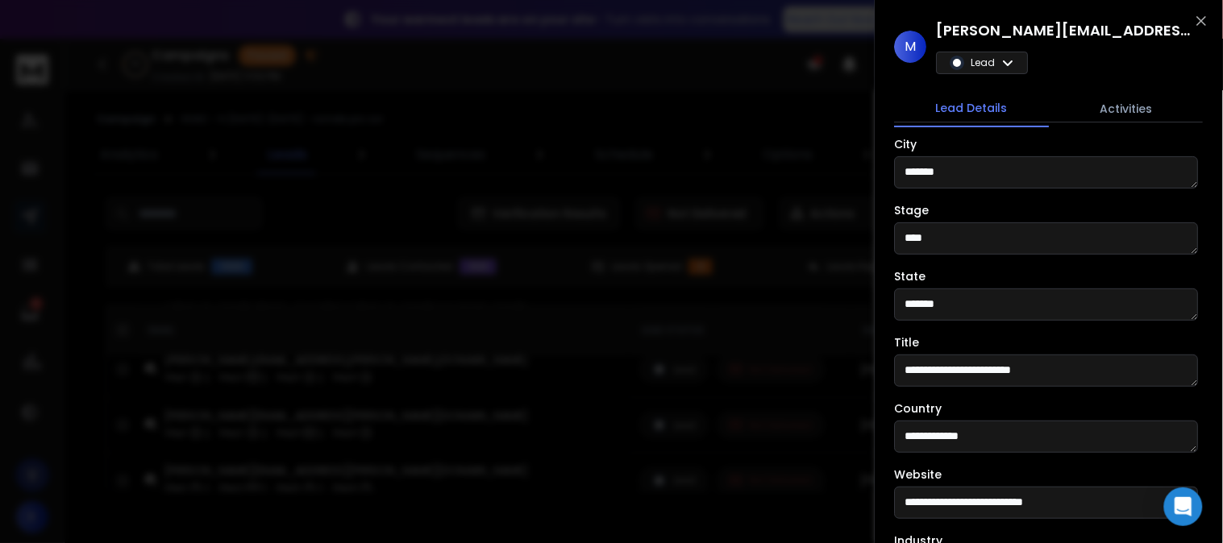
click at [1121, 102] on button "Activities" at bounding box center [1127, 108] width 155 height 35
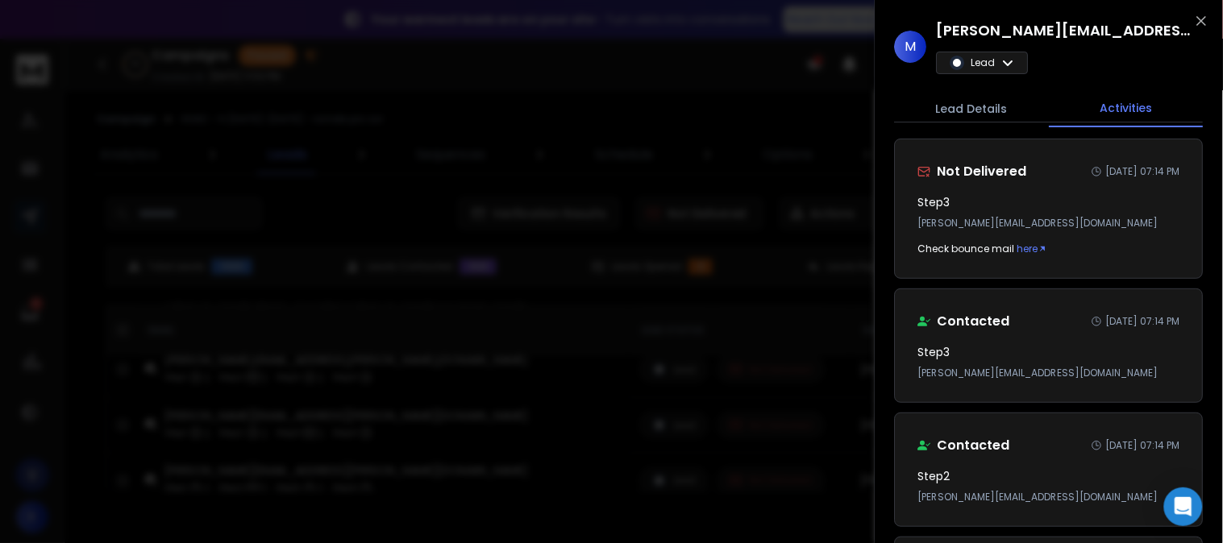
click at [532, 409] on div at bounding box center [611, 271] width 1223 height 543
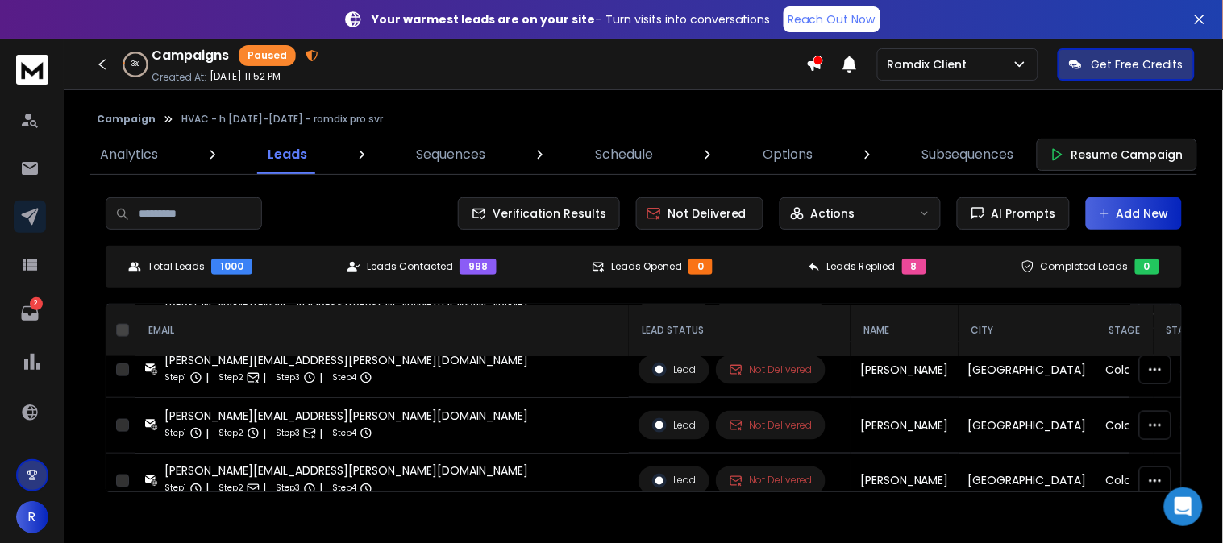
scroll to position [716, 0]
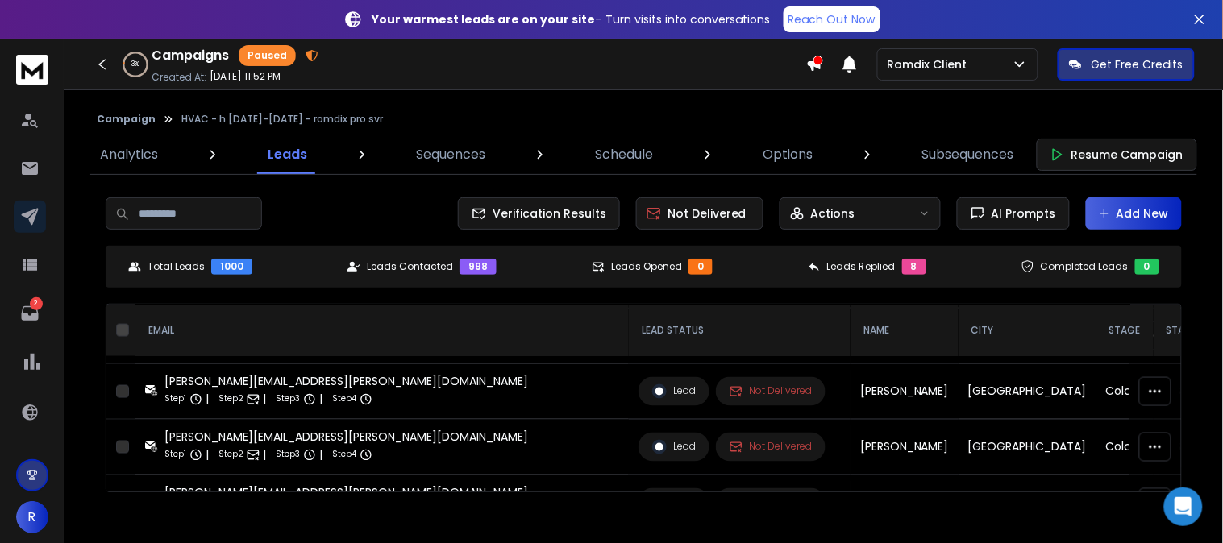
click at [289, 436] on div "[PERSON_NAME][EMAIL_ADDRESS][PERSON_NAME][DOMAIN_NAME]" at bounding box center [346, 438] width 364 height 16
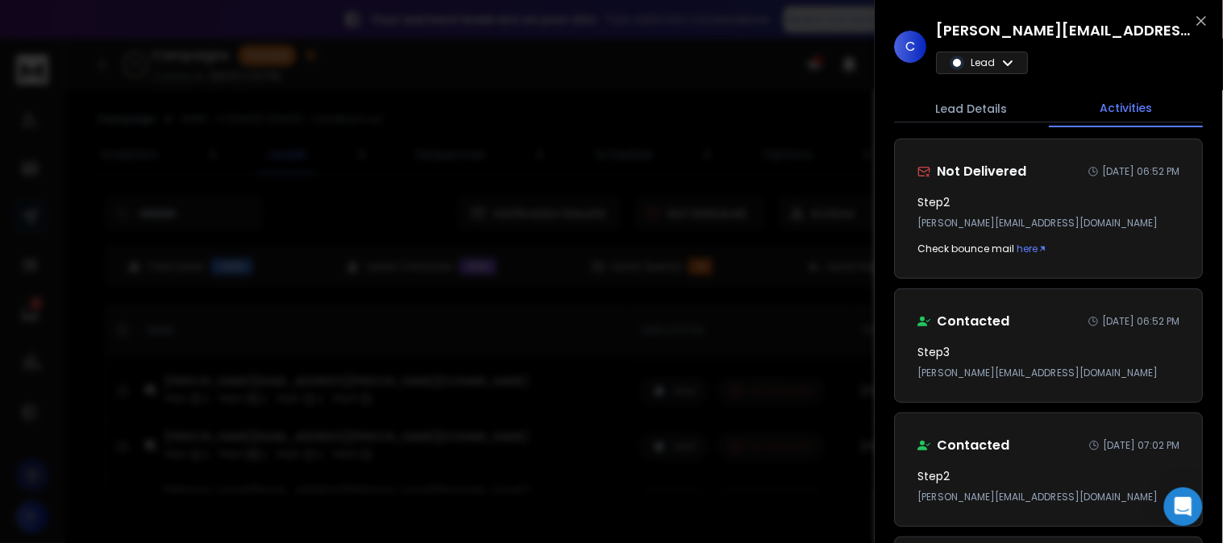
click at [1113, 109] on button "Activities" at bounding box center [1127, 108] width 155 height 37
click at [560, 419] on div at bounding box center [611, 271] width 1223 height 543
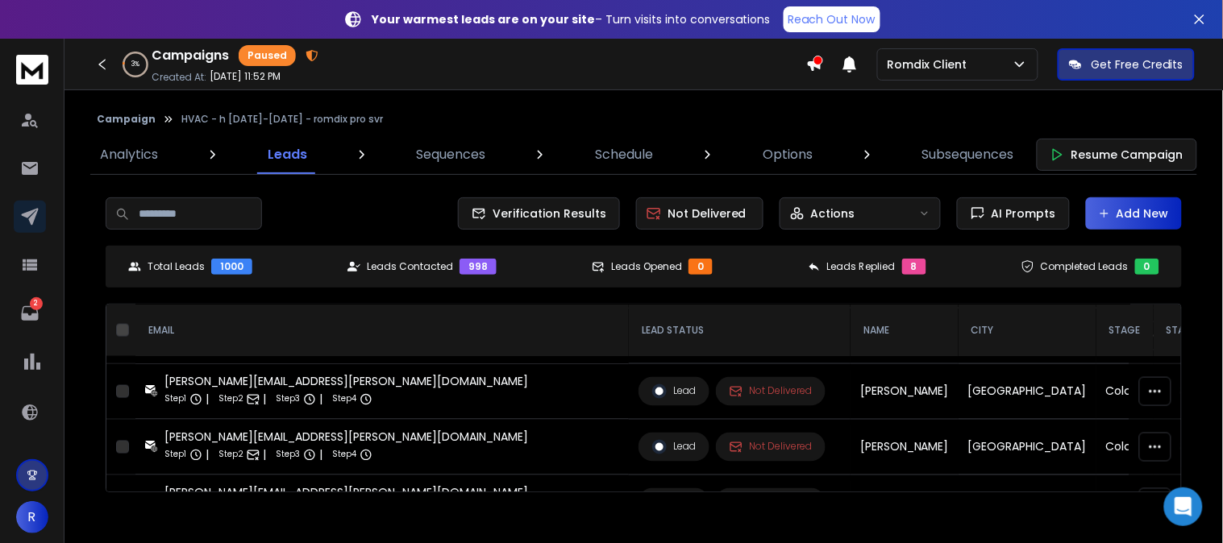
scroll to position [896, 0]
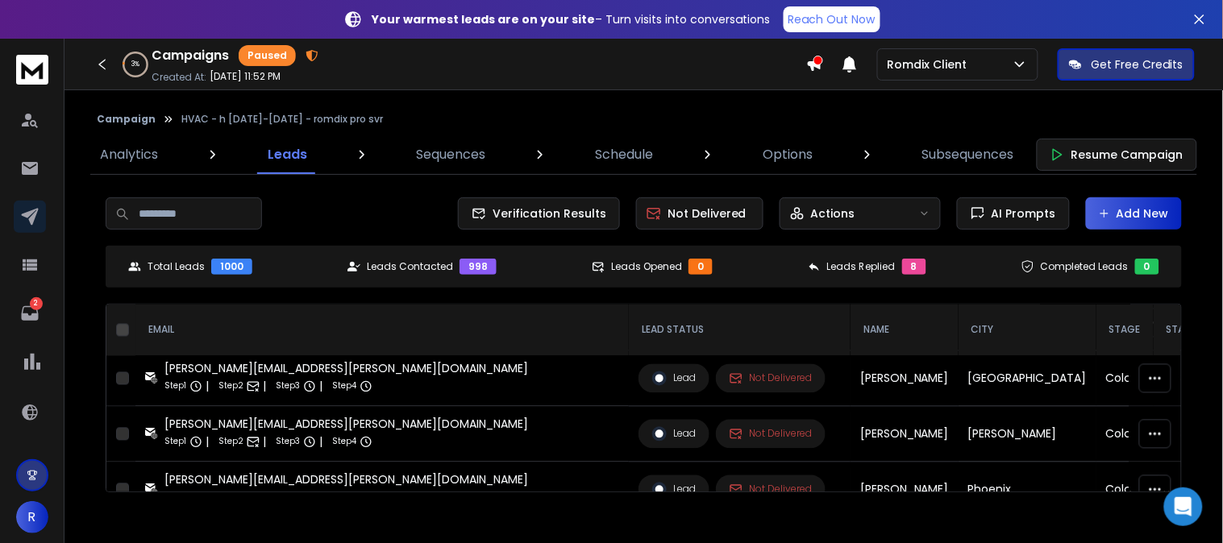
click at [318, 431] on div "[PERSON_NAME][EMAIL_ADDRESS][PERSON_NAME][DOMAIN_NAME]" at bounding box center [346, 425] width 364 height 16
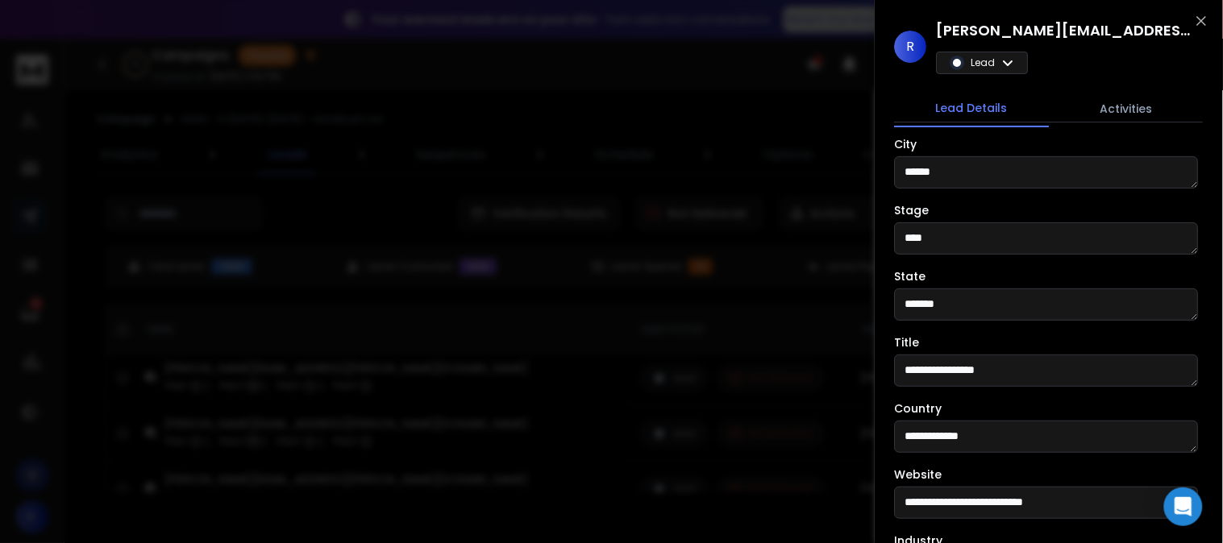
click at [1113, 100] on button "Activities" at bounding box center [1127, 108] width 155 height 35
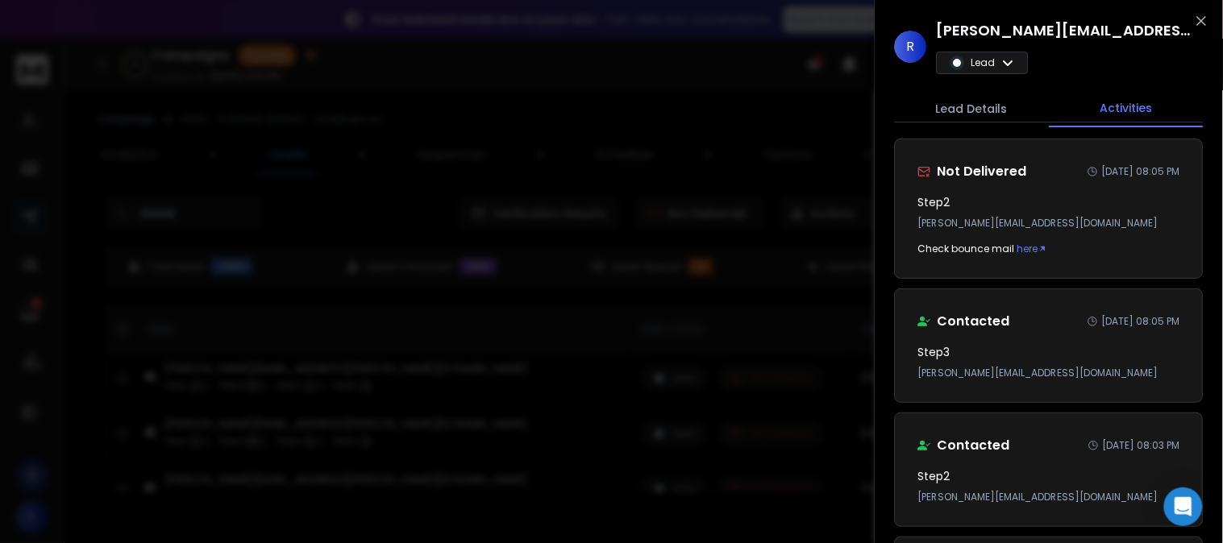
click at [1127, 106] on button "Activities" at bounding box center [1127, 108] width 155 height 37
click at [388, 403] on div at bounding box center [611, 271] width 1223 height 543
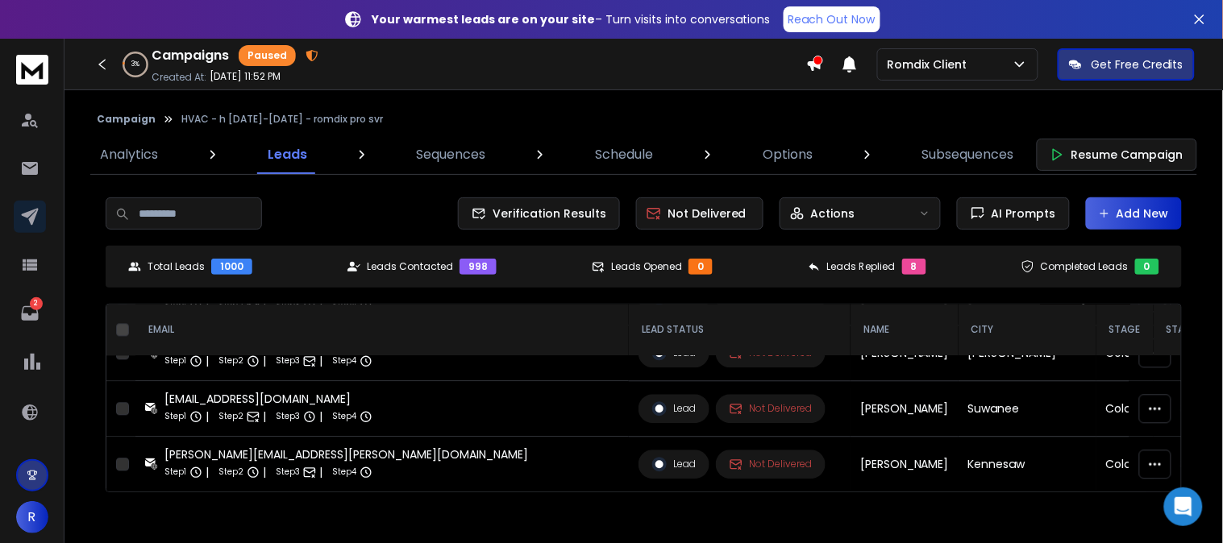
scroll to position [2675, 0]
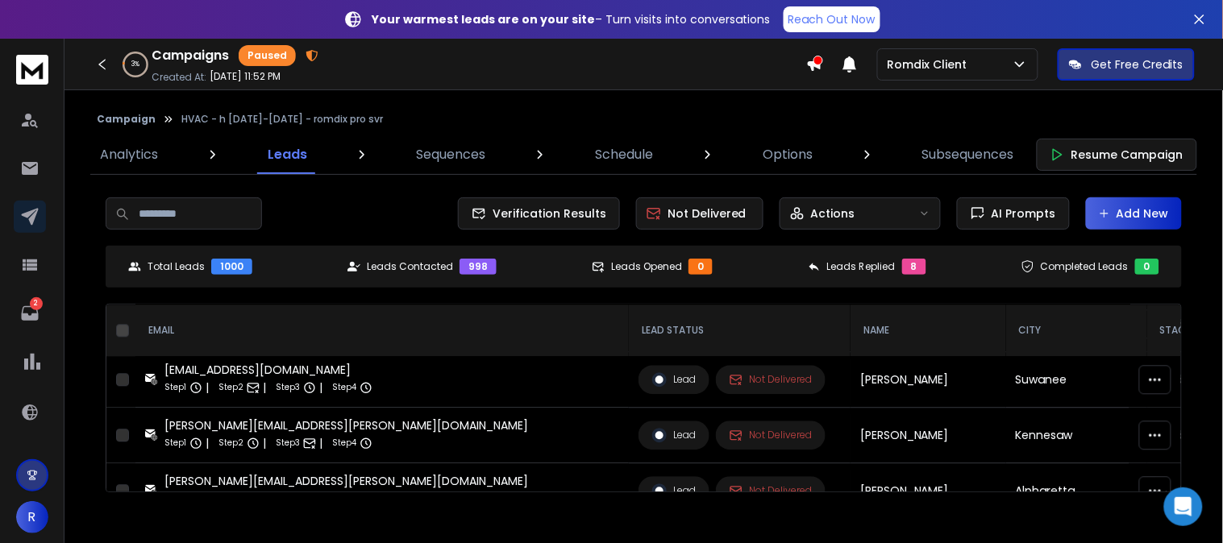
click at [287, 429] on div "[PERSON_NAME][EMAIL_ADDRESS][PERSON_NAME][DOMAIN_NAME]" at bounding box center [346, 426] width 364 height 16
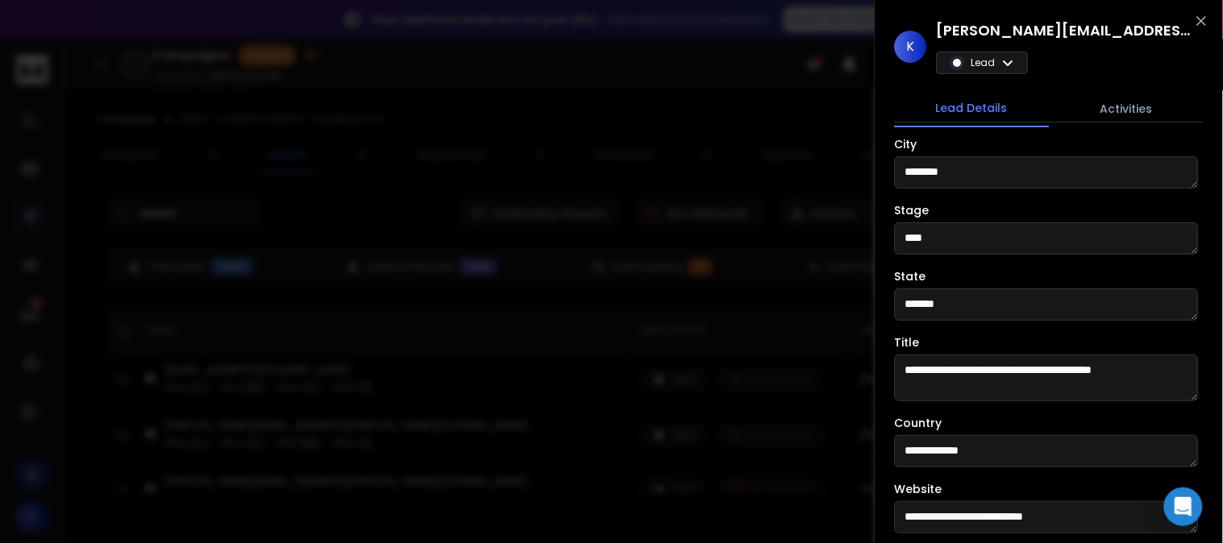
click at [1121, 103] on button "Activities" at bounding box center [1127, 108] width 155 height 35
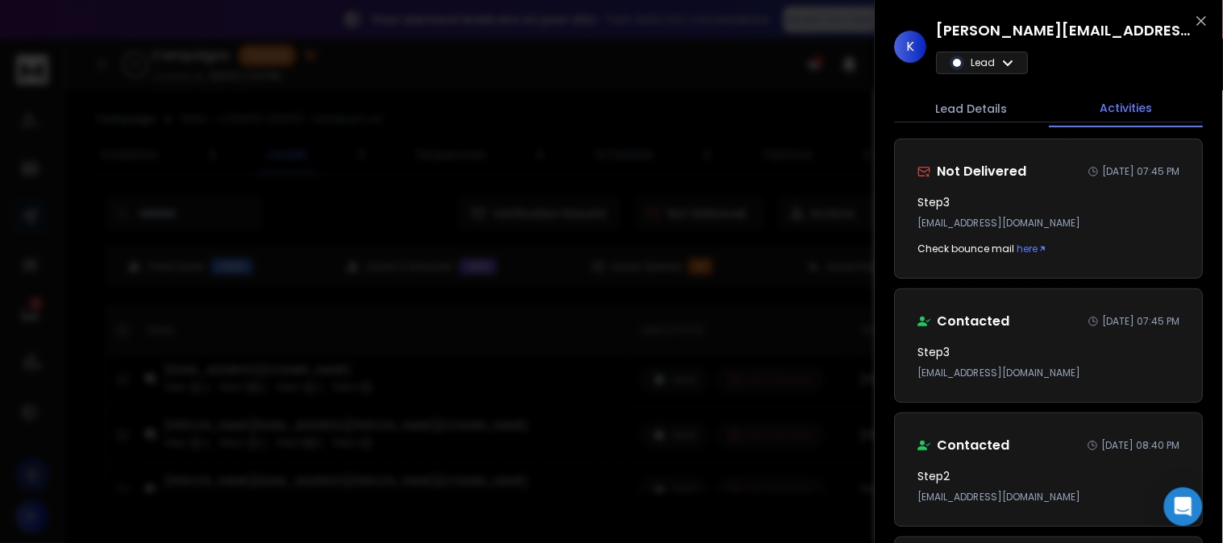
click at [358, 428] on div at bounding box center [611, 271] width 1223 height 543
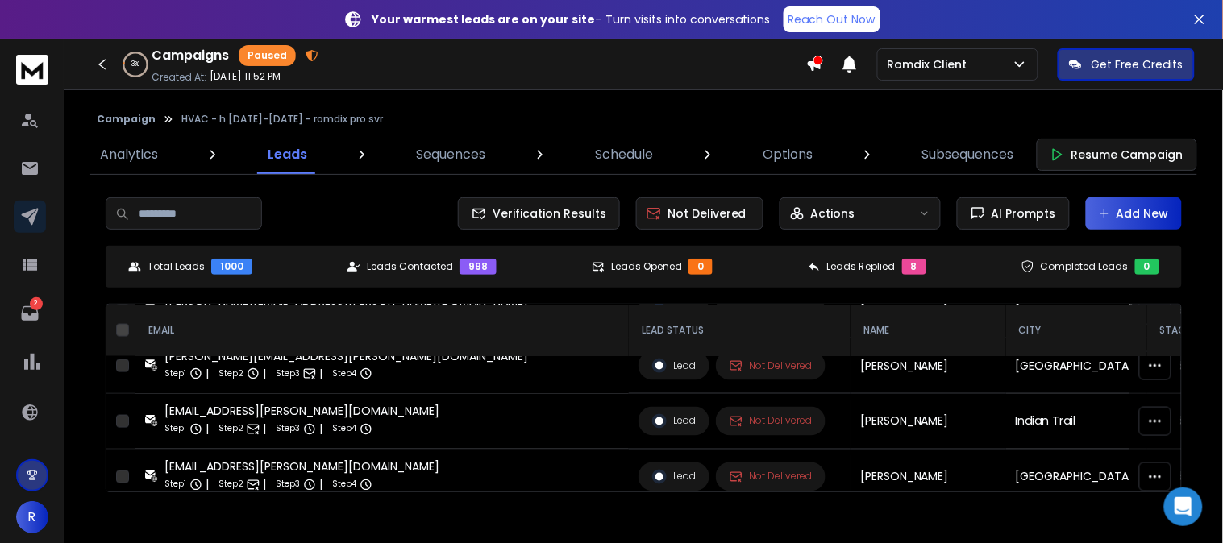
scroll to position [5461, 0]
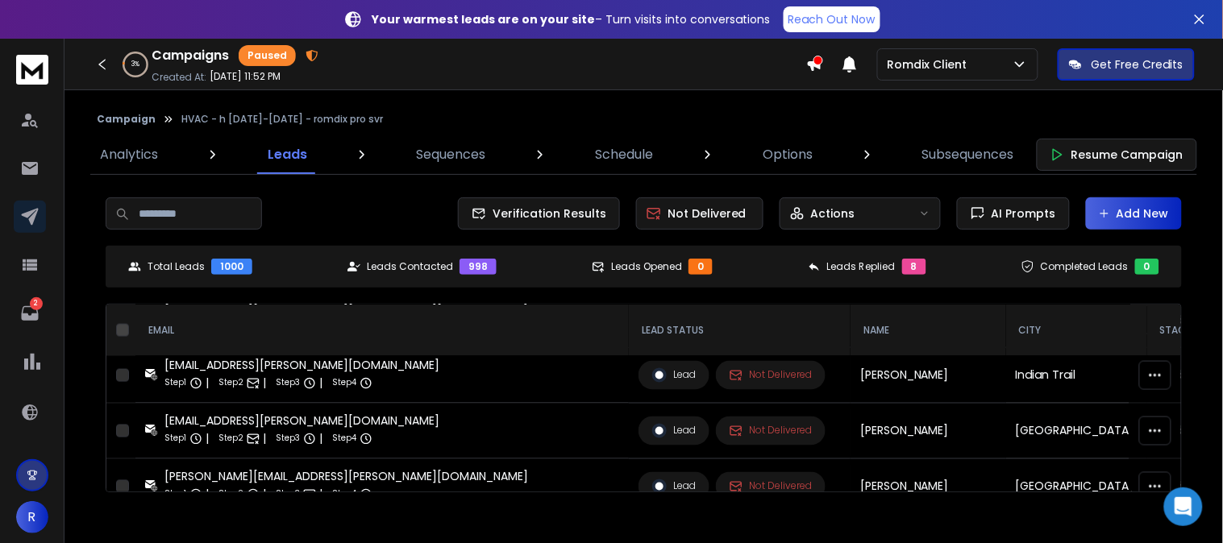
click at [292, 430] on div "[EMAIL_ADDRESS][PERSON_NAME][DOMAIN_NAME]" at bounding box center [301, 422] width 275 height 16
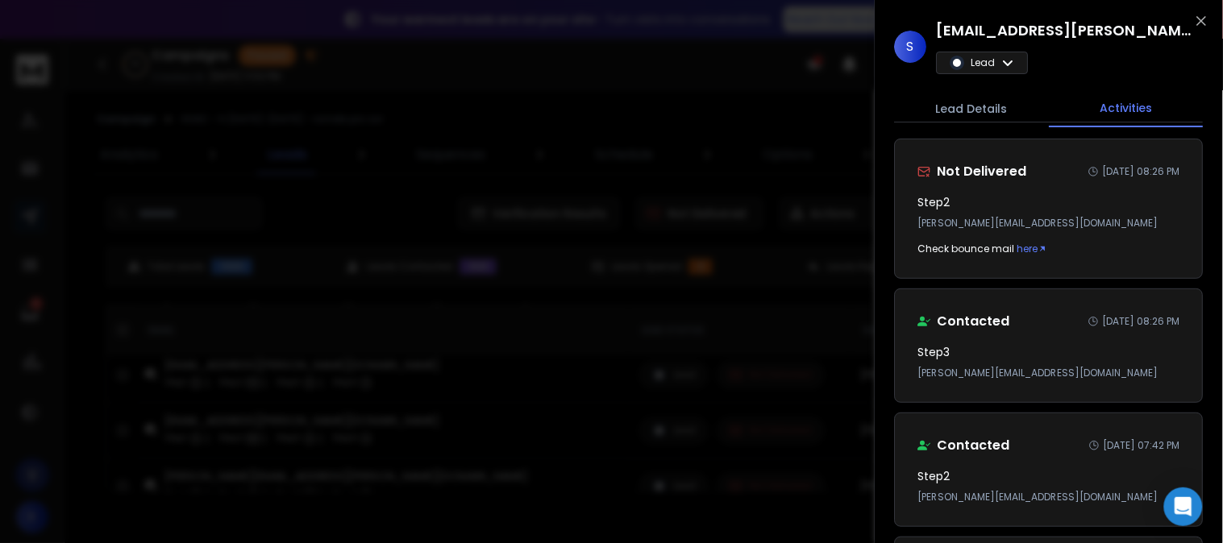
click at [1107, 105] on button "Activities" at bounding box center [1127, 108] width 155 height 37
click at [1198, 18] on icon "button" at bounding box center [1202, 21] width 8 height 8
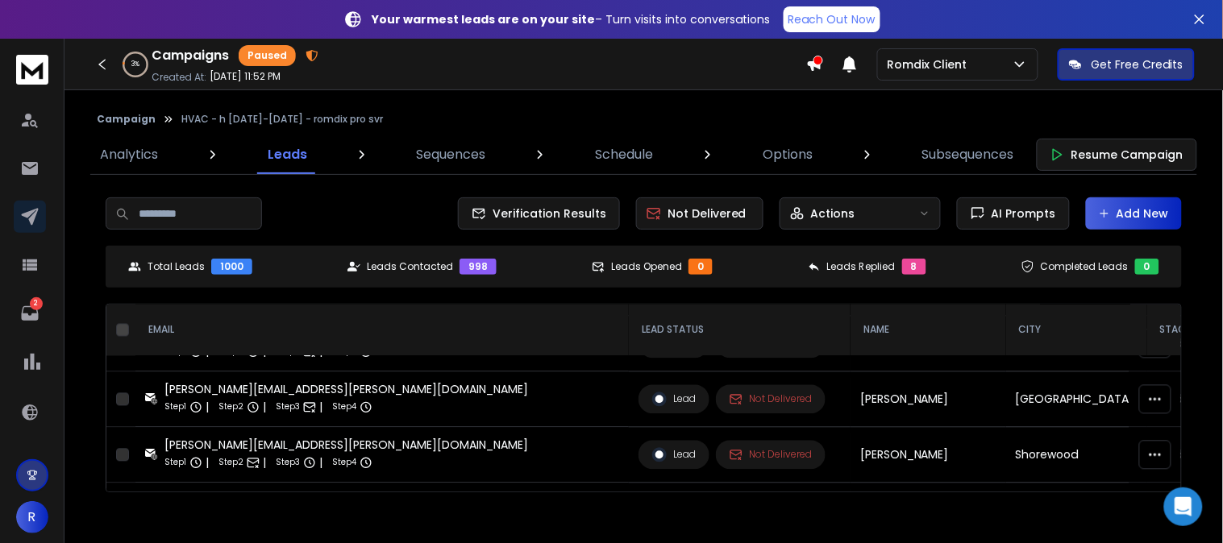
scroll to position [7432, 0]
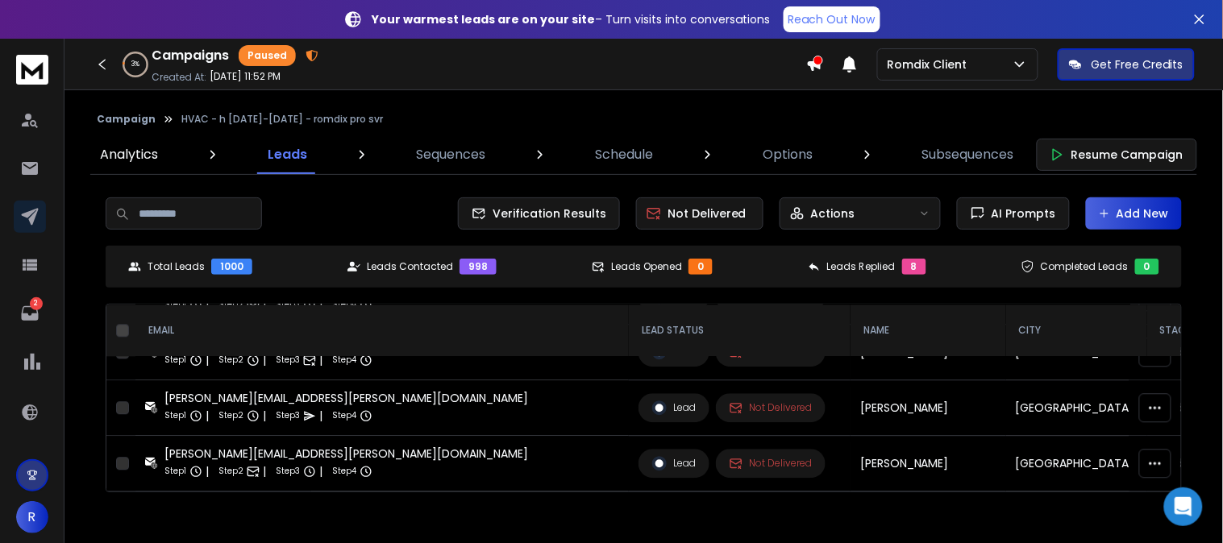
click at [126, 151] on p "Analytics" at bounding box center [129, 154] width 58 height 19
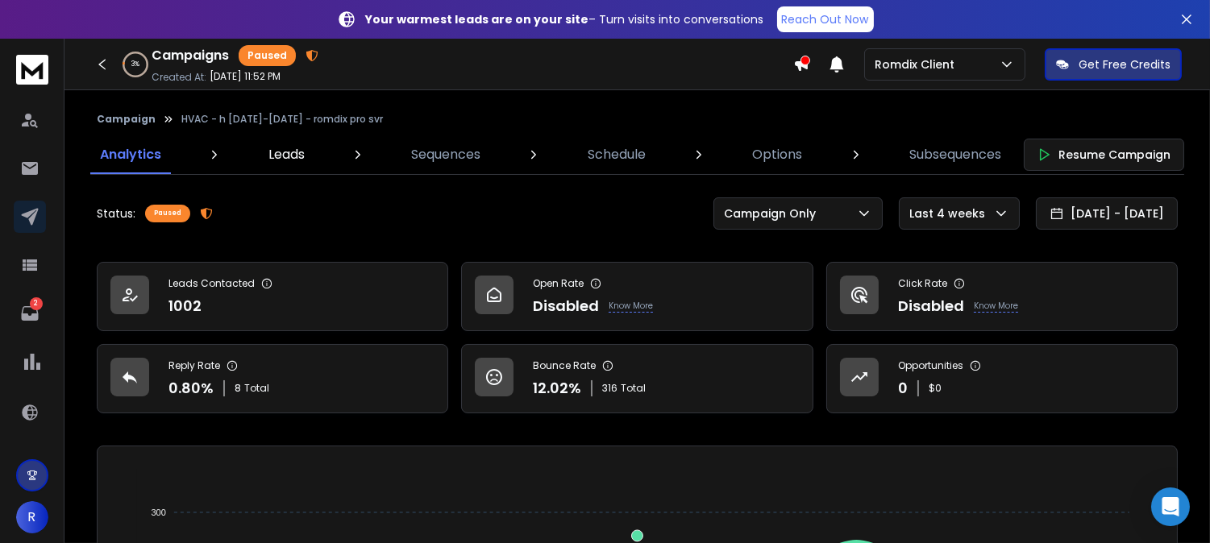
click at [302, 145] on p "Leads" at bounding box center [286, 154] width 36 height 19
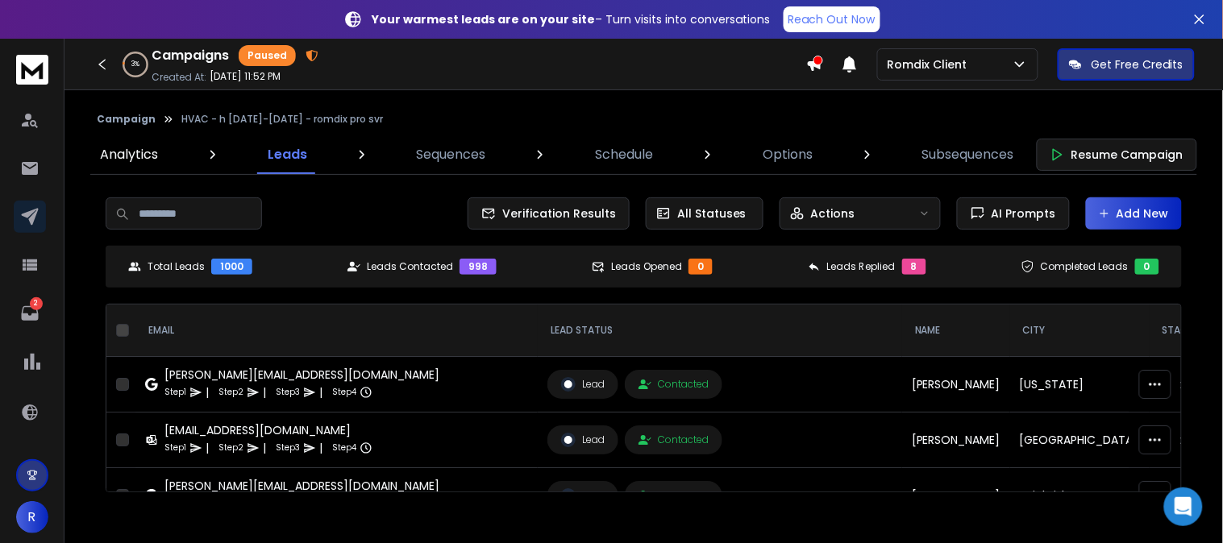
click at [139, 156] on p "Analytics" at bounding box center [129, 154] width 58 height 19
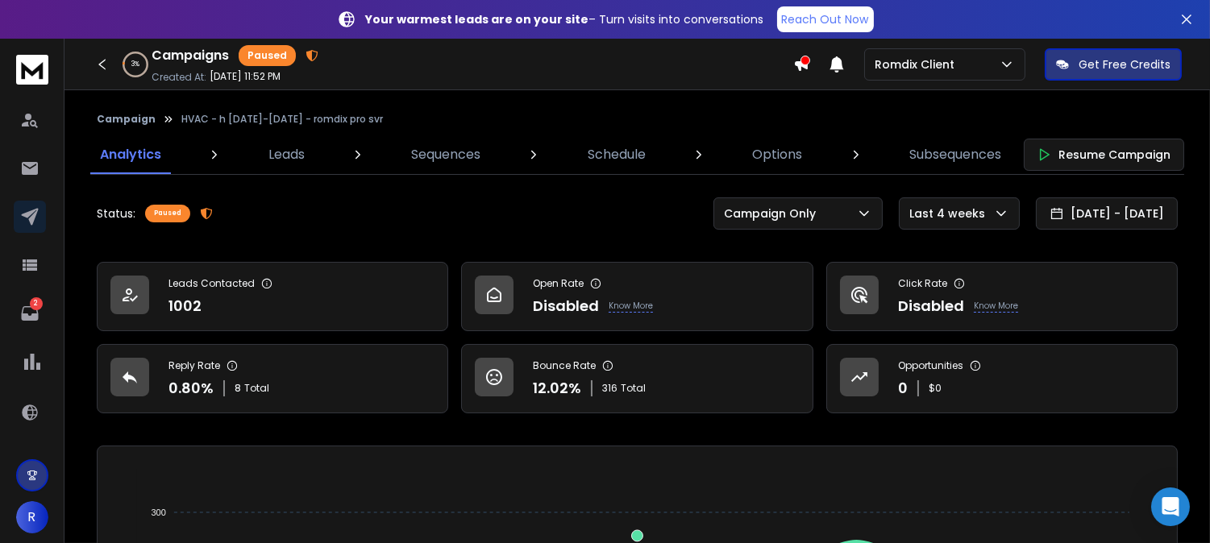
click at [617, 388] on div "316 Total" at bounding box center [624, 388] width 44 height 13
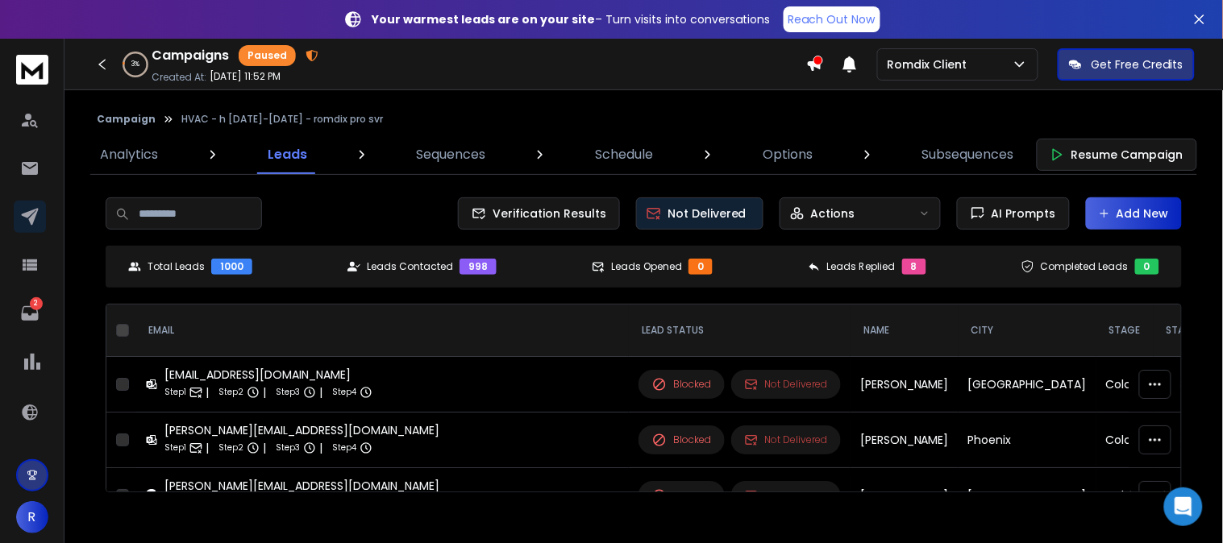
click at [692, 210] on p "Not Delivered" at bounding box center [707, 214] width 79 height 16
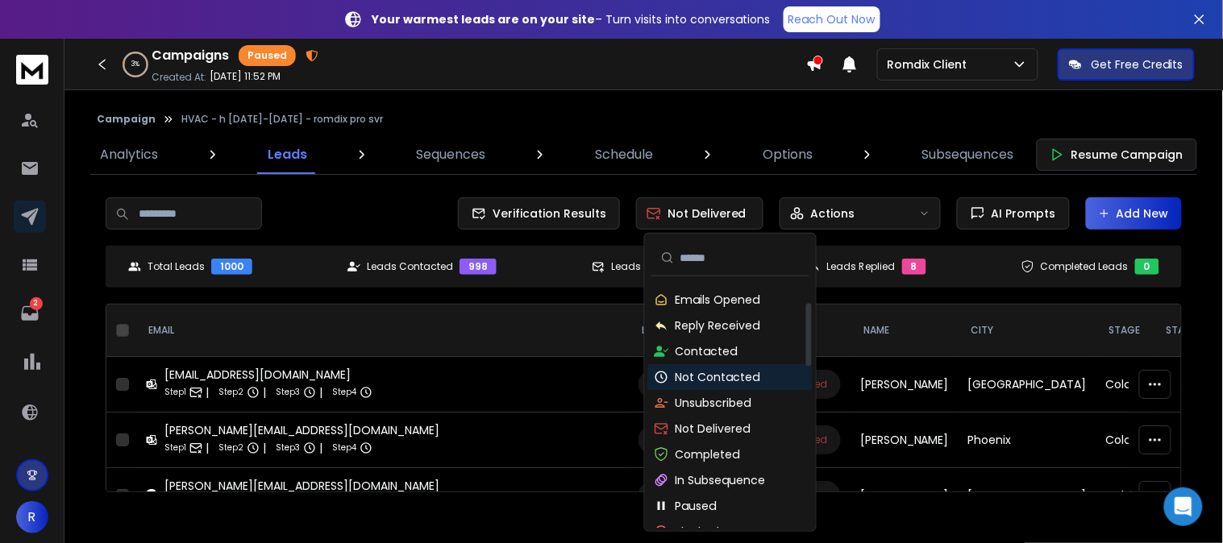
scroll to position [89, 0]
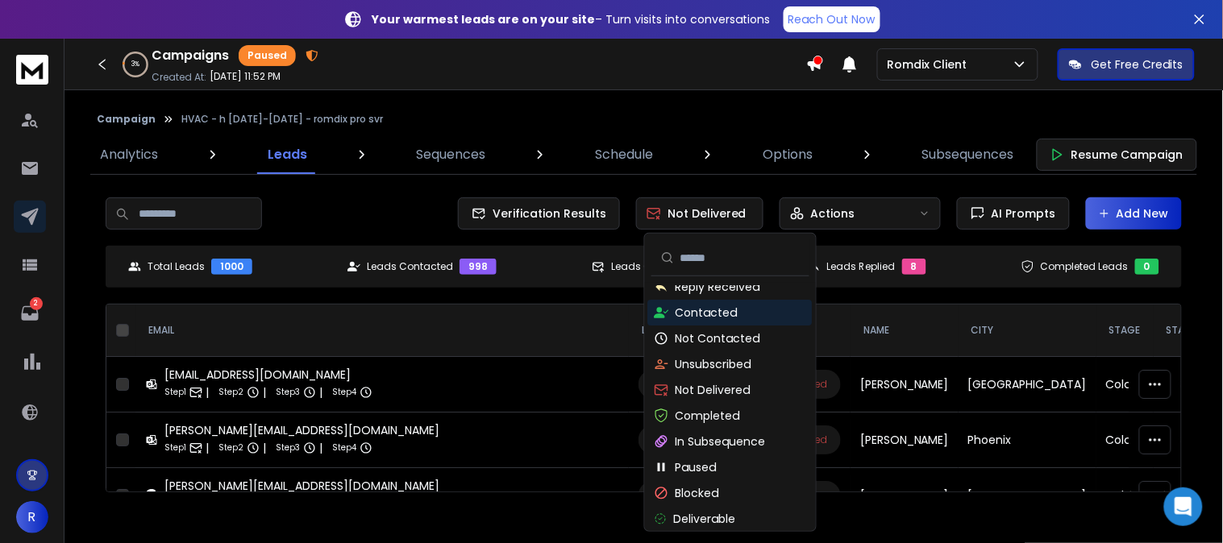
click at [375, 181] on div "Campaign HVAC - h [DATE]-[DATE] - romdix pro svr Analytics Leads Sequences Sche…" at bounding box center [643, 294] width 1107 height 377
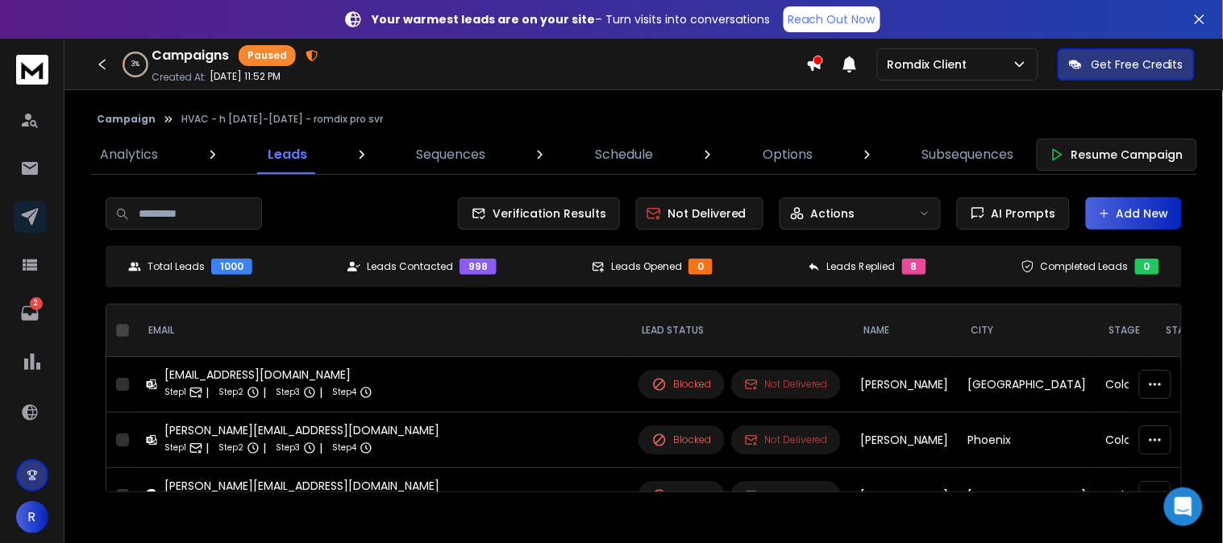
click at [1148, 383] on icon "button" at bounding box center [1155, 384] width 15 height 15
click at [123, 437] on button "button" at bounding box center [122, 440] width 13 height 13
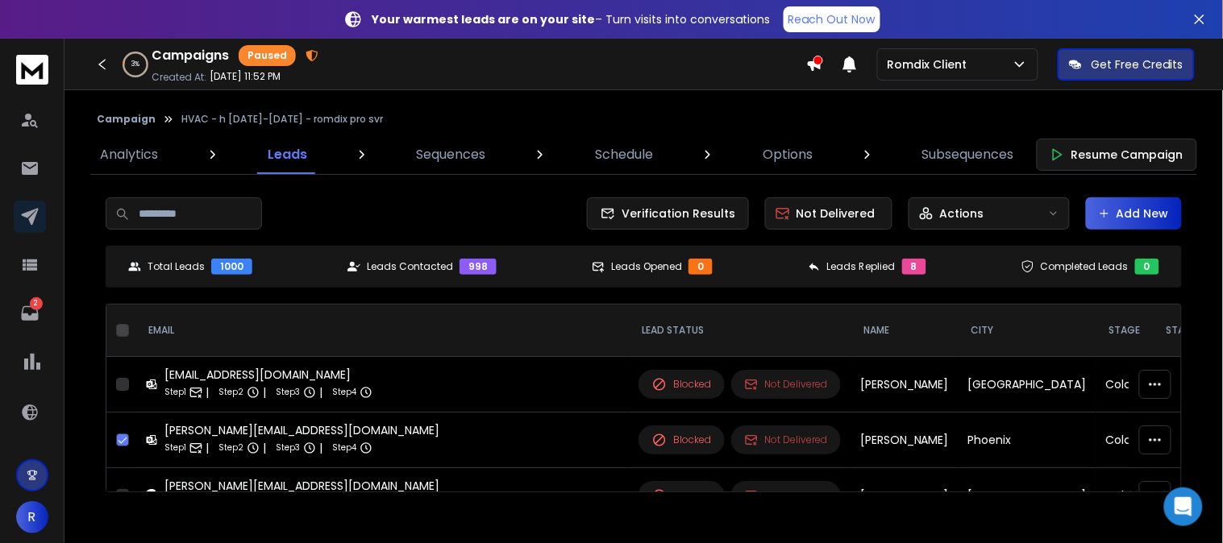
click at [123, 381] on button "button" at bounding box center [122, 384] width 13 height 13
click at [123, 436] on button "button" at bounding box center [122, 440] width 13 height 13
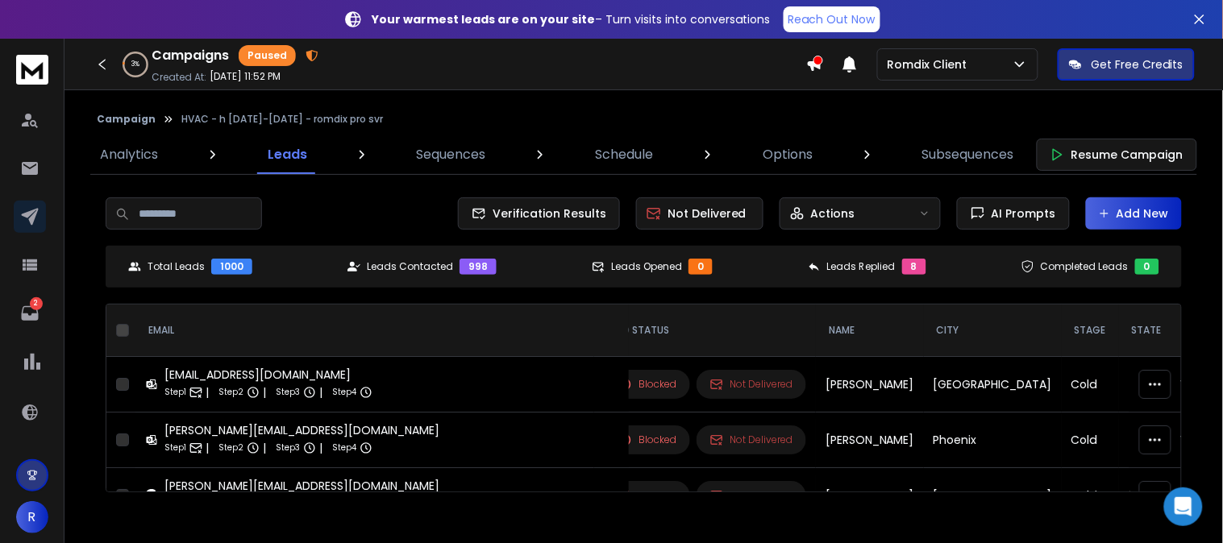
scroll to position [0, 0]
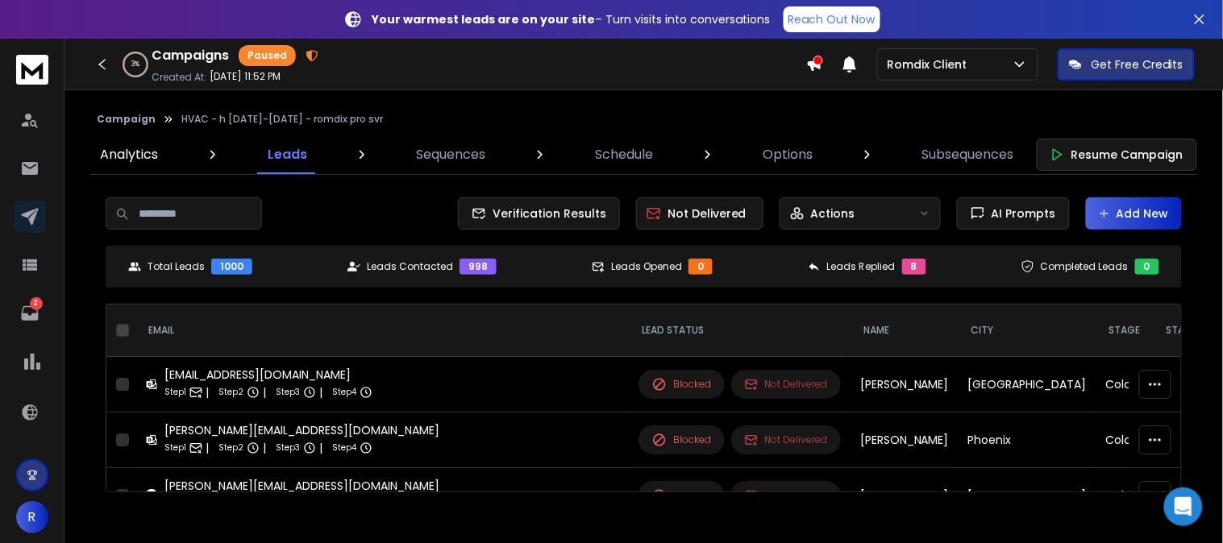
click at [124, 148] on p "Analytics" at bounding box center [129, 154] width 58 height 19
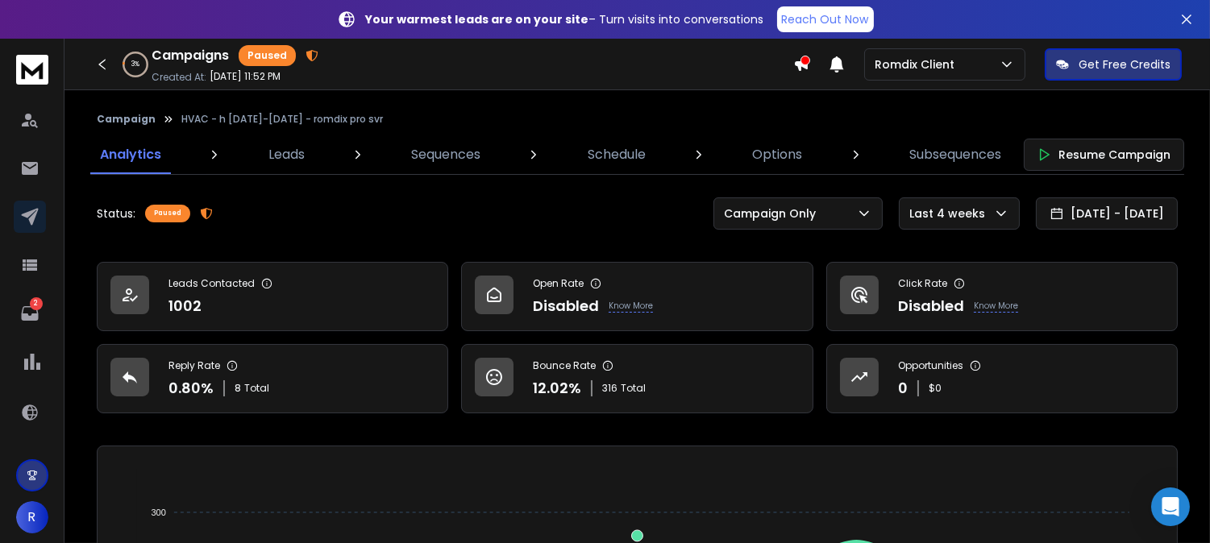
click at [254, 388] on span "Total" at bounding box center [256, 388] width 25 height 13
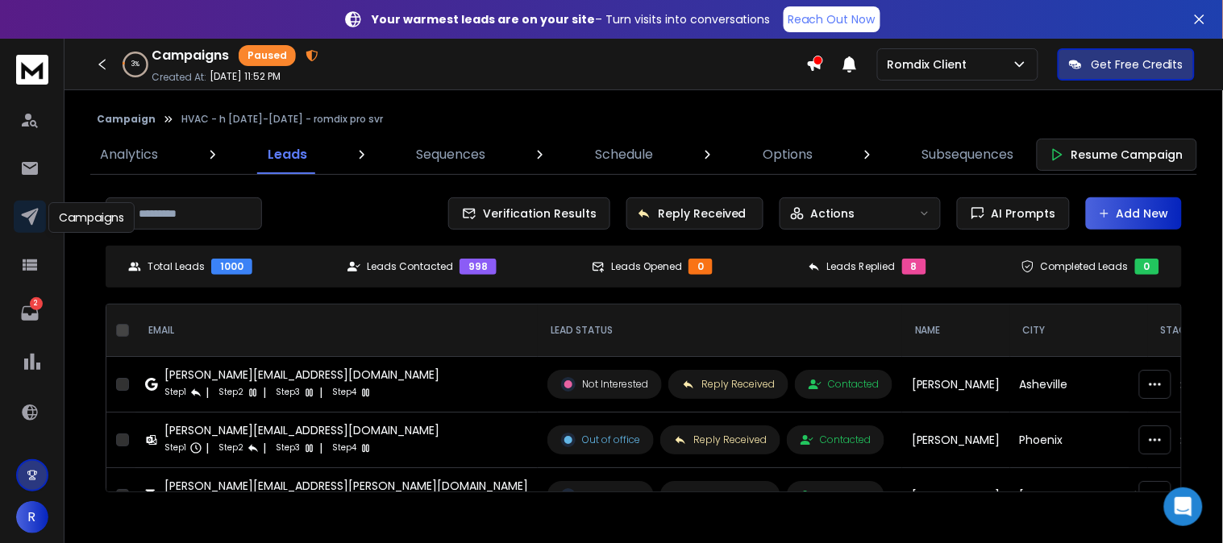
click at [20, 221] on icon at bounding box center [29, 216] width 19 height 19
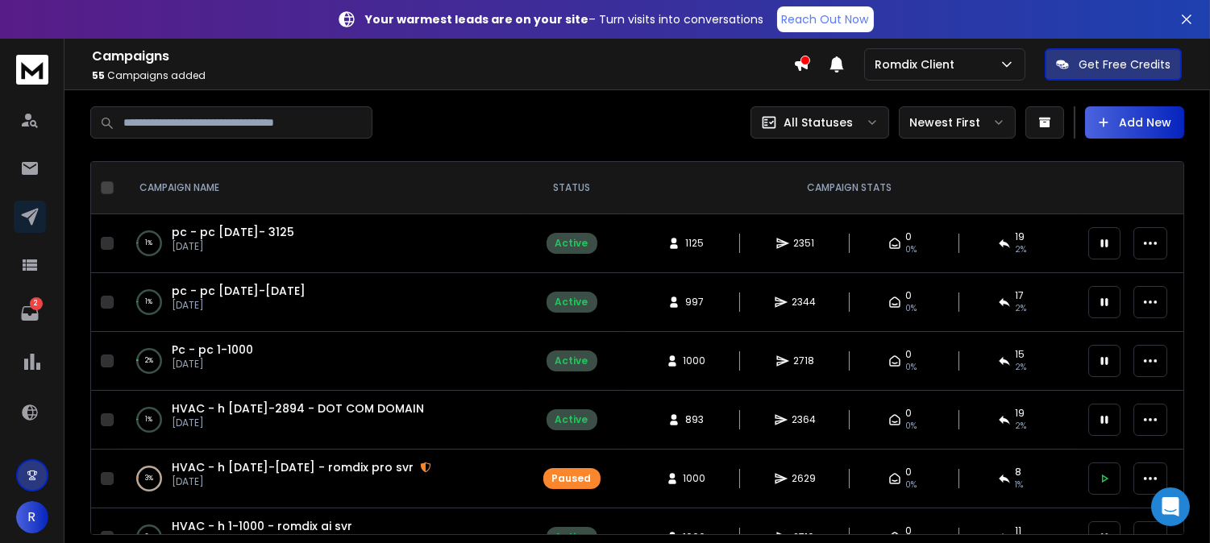
scroll to position [89, 0]
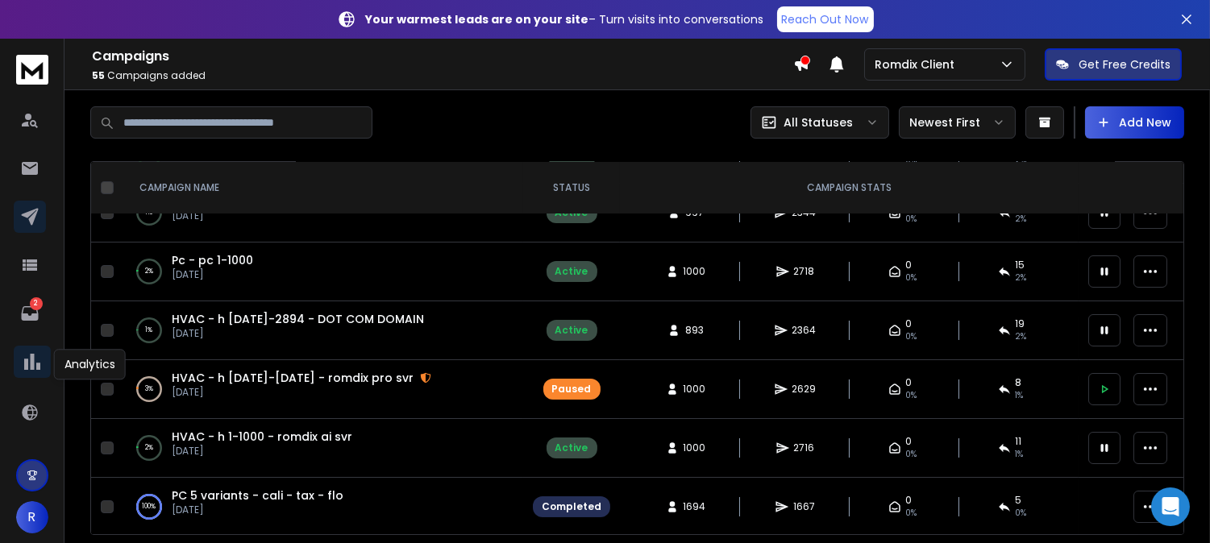
click at [32, 366] on icon at bounding box center [32, 362] width 16 height 16
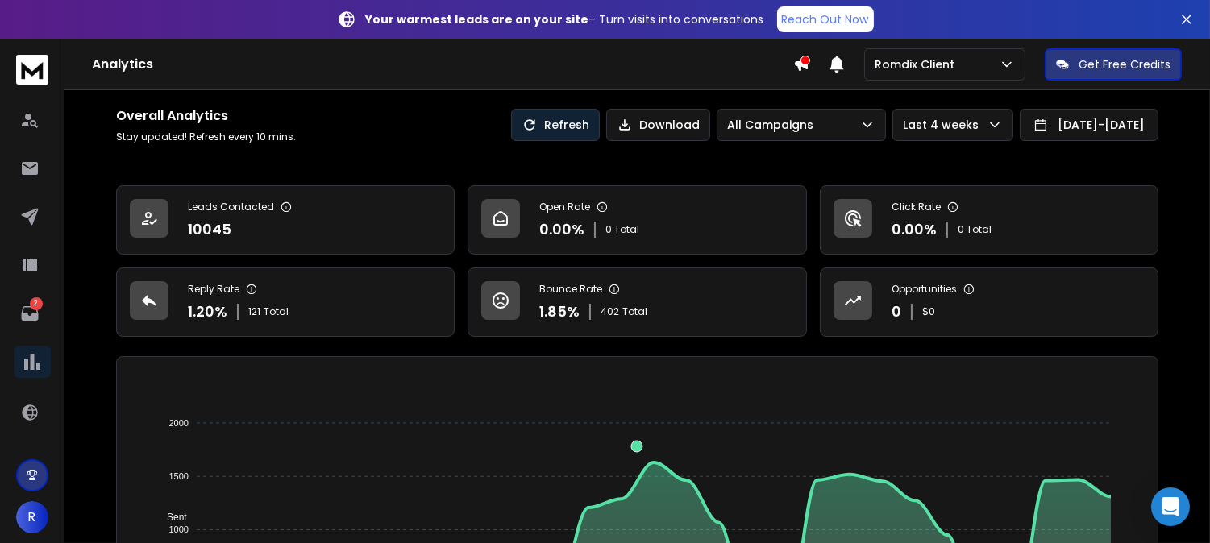
click at [544, 118] on p "Refresh" at bounding box center [566, 125] width 45 height 16
click at [903, 123] on p "Last 4 weeks" at bounding box center [944, 125] width 82 height 16
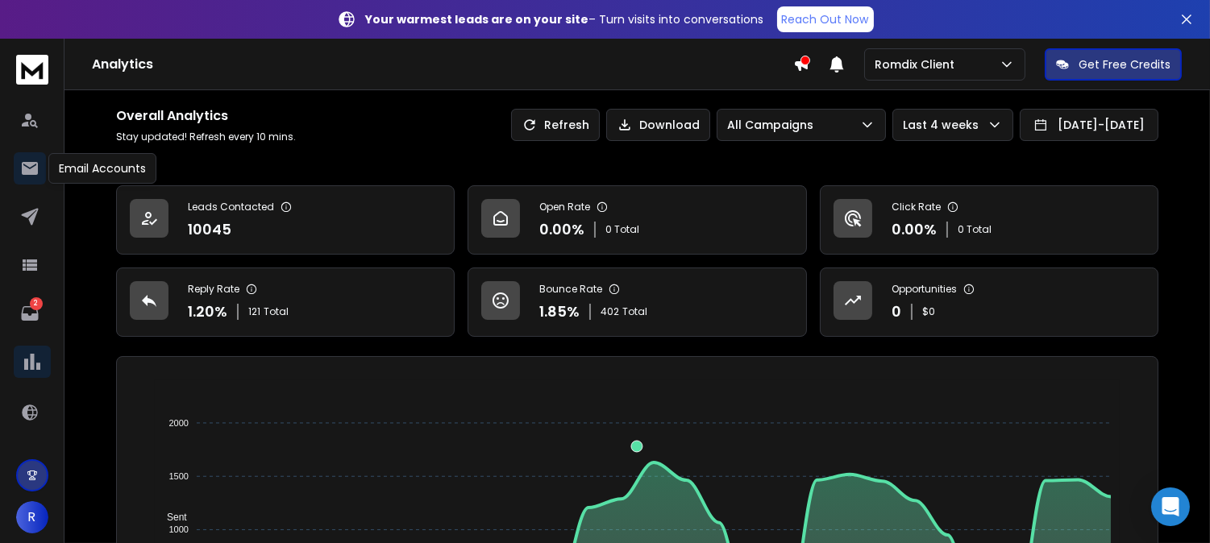
click at [28, 169] on icon at bounding box center [30, 168] width 16 height 13
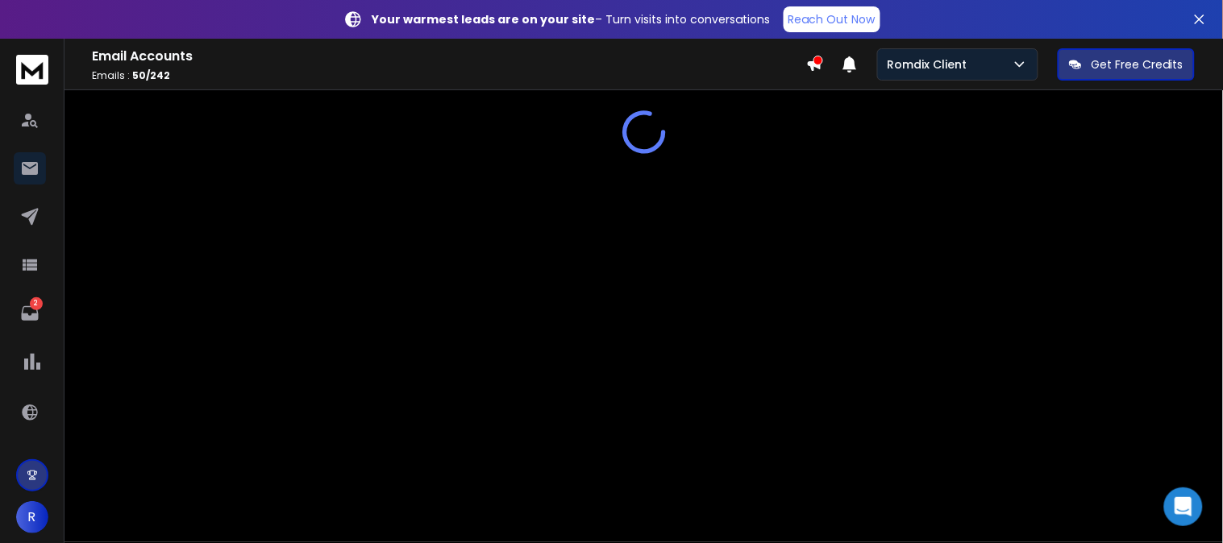
click at [959, 59] on p "Romdix Client" at bounding box center [931, 64] width 86 height 16
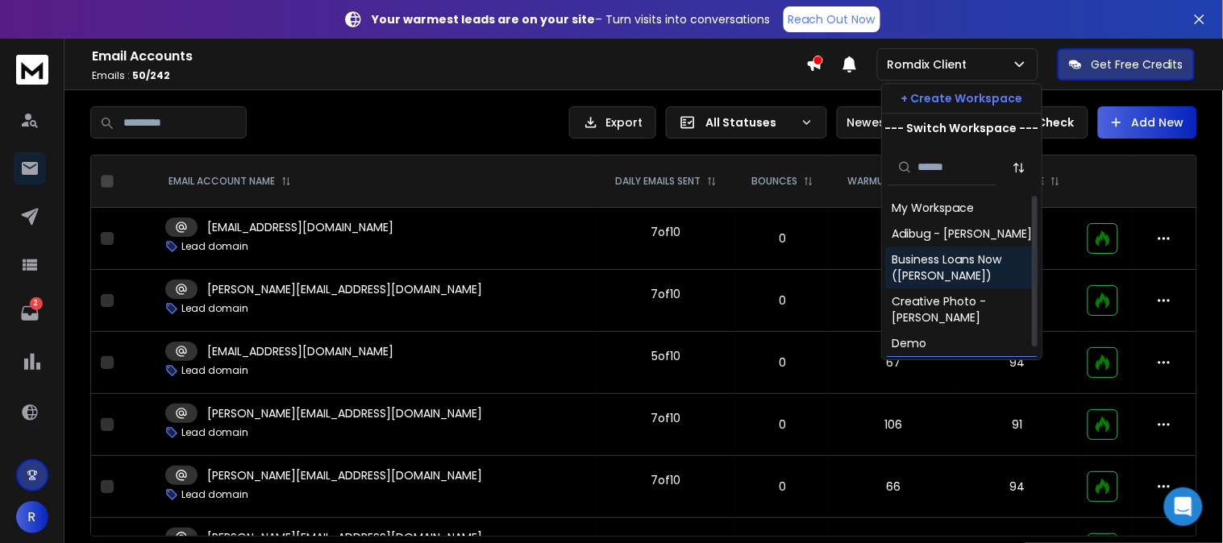
click at [933, 263] on div "Business Loans Now ([PERSON_NAME])" at bounding box center [962, 268] width 140 height 32
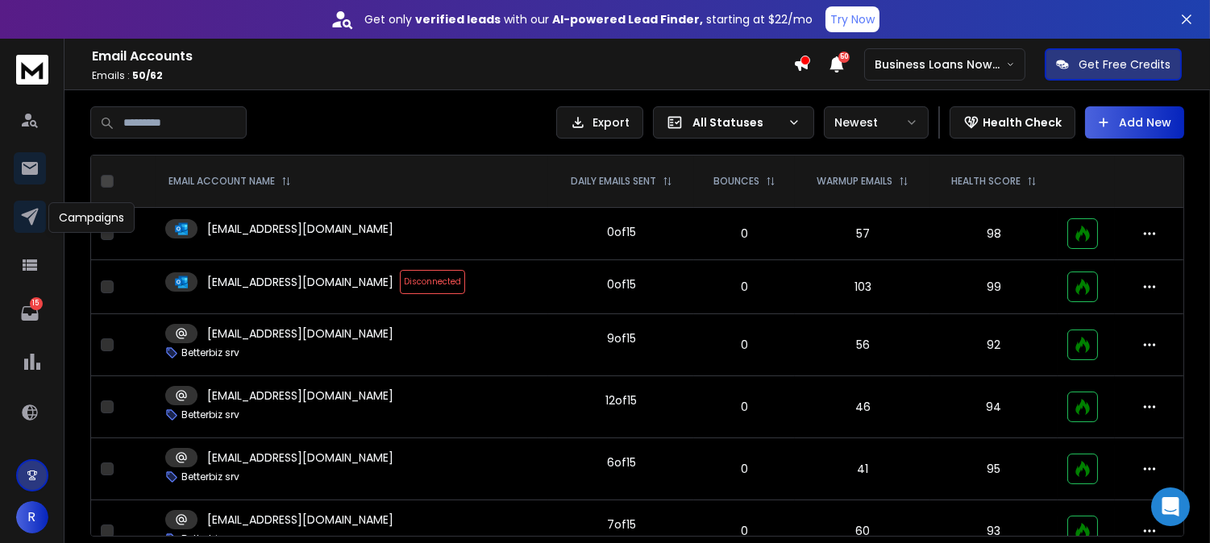
click at [26, 222] on icon at bounding box center [29, 216] width 19 height 19
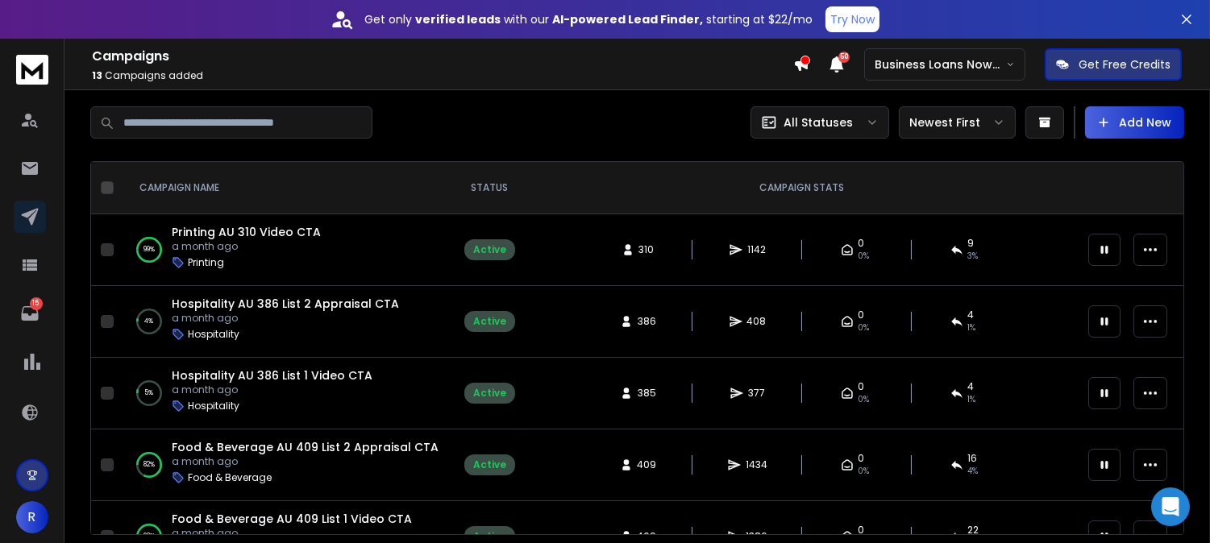
click at [561, 115] on div at bounding box center [363, 122] width 547 height 32
